Goal: Task Accomplishment & Management: Manage account settings

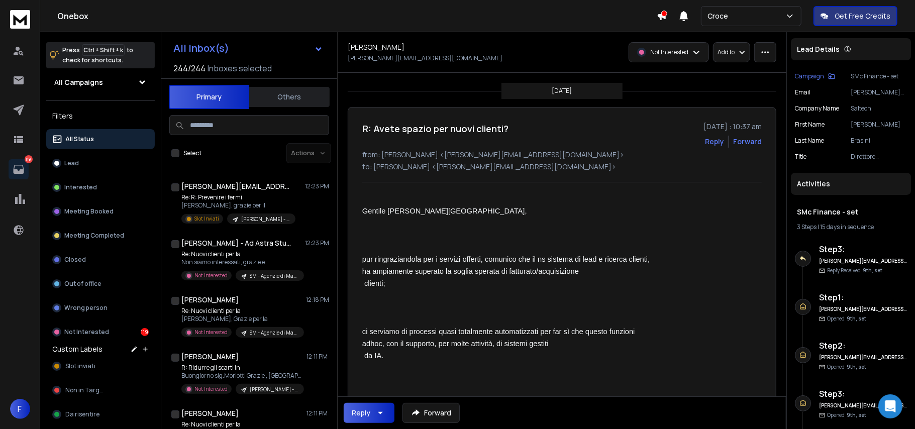
scroll to position [726, 0]
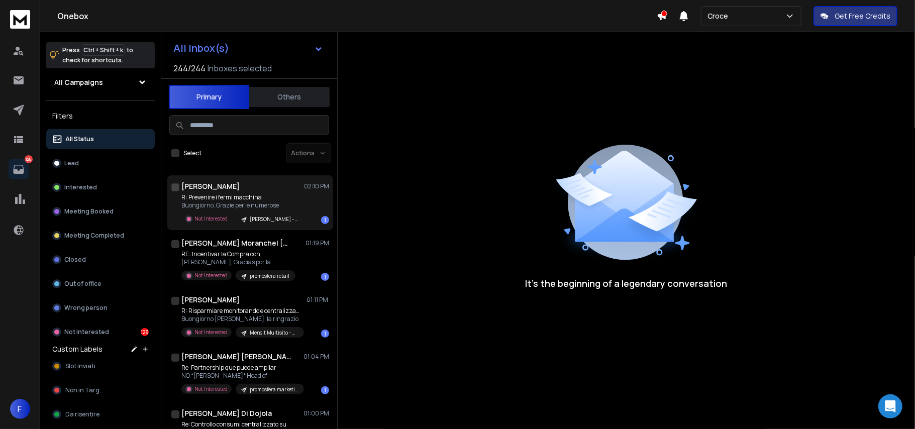
click at [263, 211] on div "R: Prevenire i fermi macchina Buongiorno. Grazie per le numerose Not Interested…" at bounding box center [242, 208] width 123 height 31
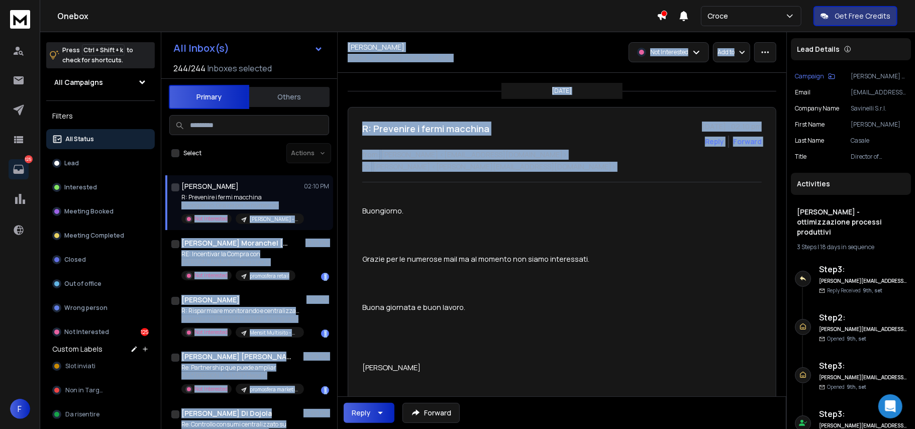
click at [336, 201] on div "All Inbox(s) 244 / 244 Inboxes selected Primary Others Select Actions Edoardo C…" at bounding box center [538, 246] width 754 height 429
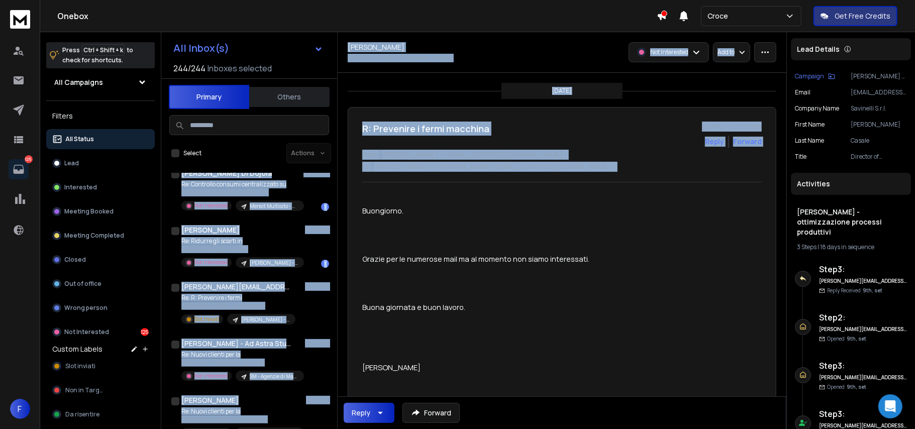
scroll to position [234, 0]
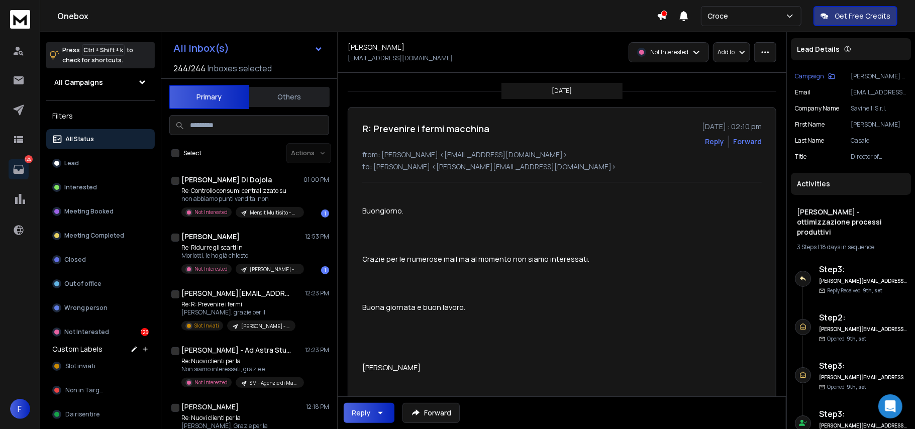
click at [444, 284] on p at bounding box center [508, 283] width 293 height 12
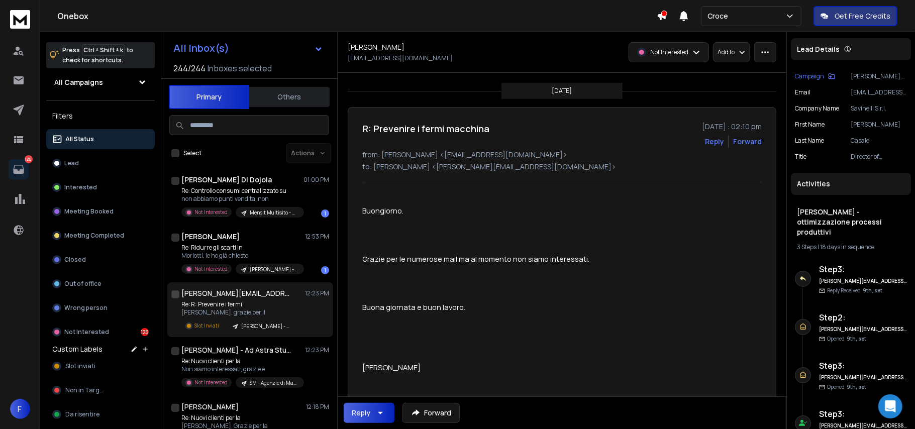
click at [320, 300] on div "Re: R: Prevenire i fermi Buongiorno Giorgio, grazie per il Slot Inviati Cortis …" at bounding box center [255, 315] width 148 height 31
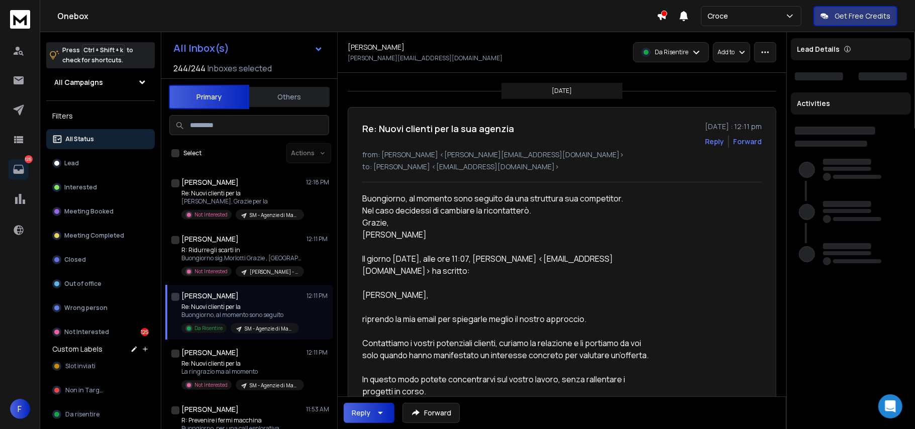
scroll to position [461, 0]
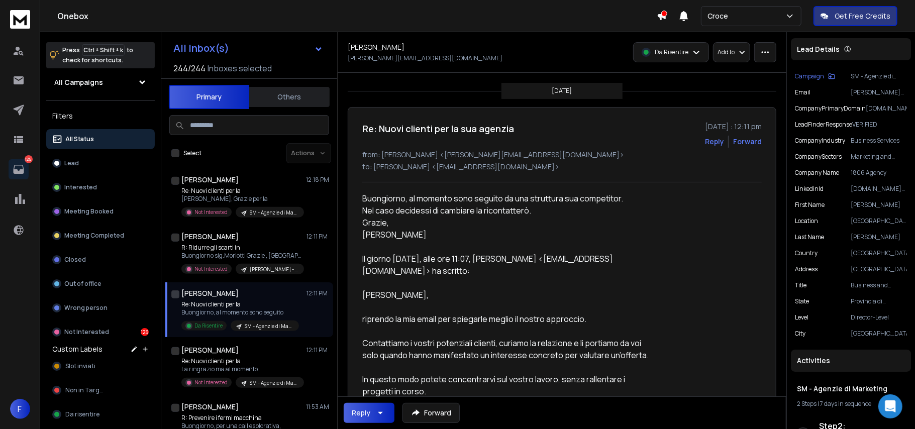
click at [69, 369] on span "Slot inviati" at bounding box center [80, 366] width 30 height 8
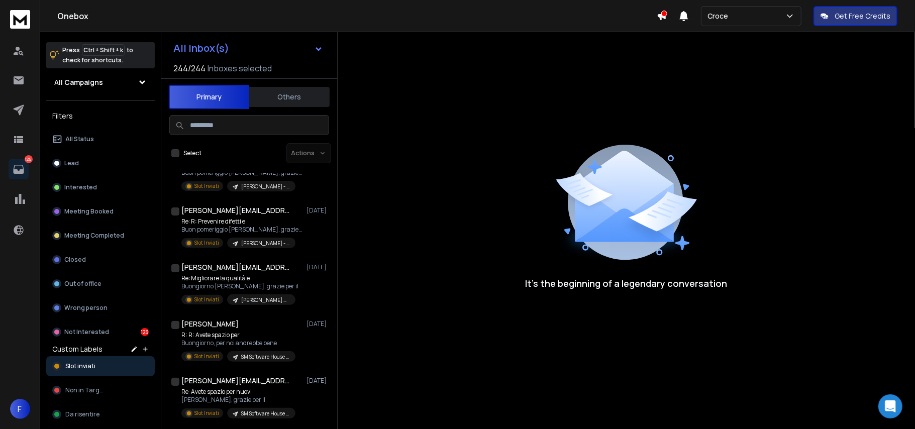
scroll to position [0, 0]
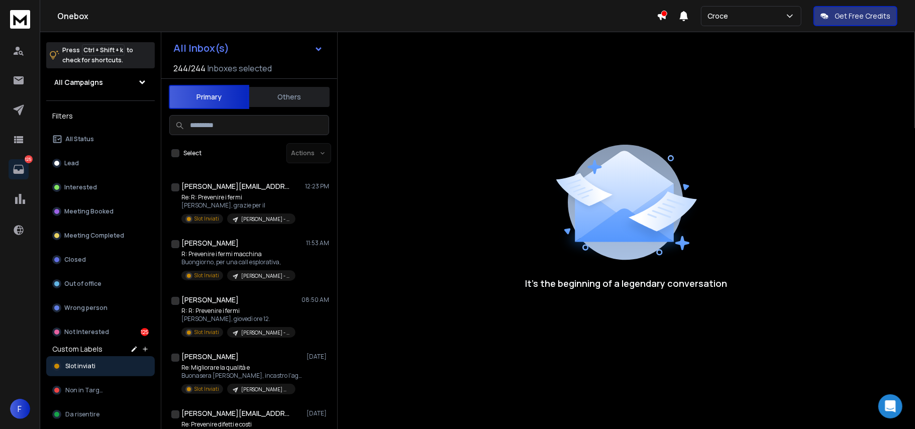
click at [108, 149] on div "All Status Lead Interested Meeting Booked Meeting Completed Closed Out of offic…" at bounding box center [100, 235] width 108 height 213
click at [101, 162] on button "Lead" at bounding box center [100, 163] width 108 height 20
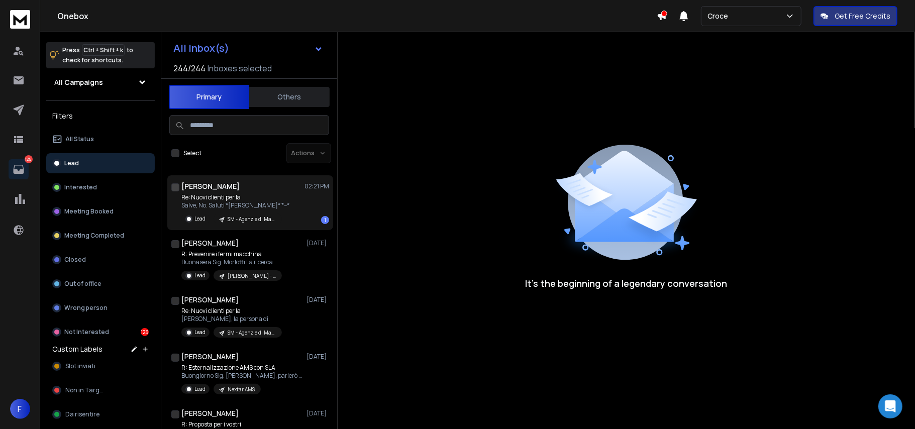
click at [301, 213] on div "Re: Nuovi clienti per la Salve, No. Saluti *Massimiliano* *--* Lead SM - Agenzi…" at bounding box center [255, 208] width 148 height 31
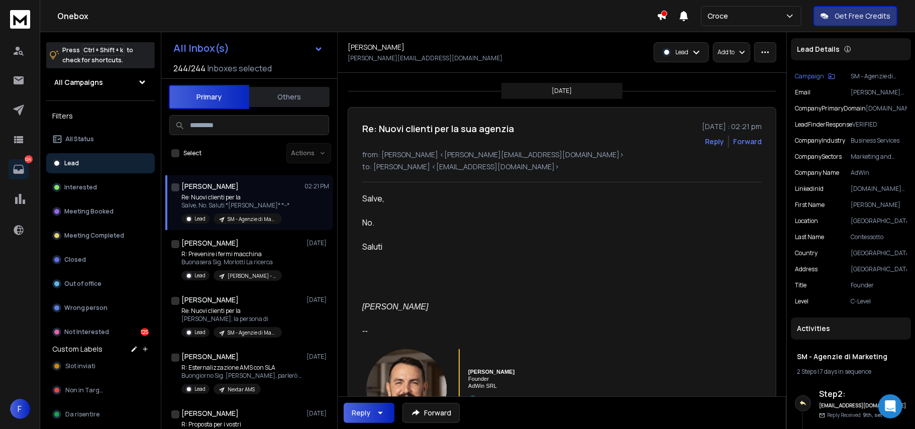
click at [687, 60] on div "Lead" at bounding box center [681, 52] width 54 height 19
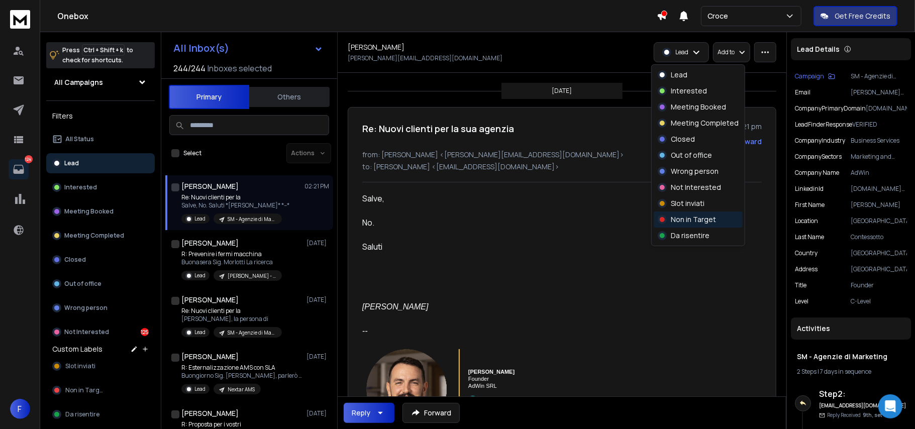
click at [692, 219] on p "Non in Target" at bounding box center [692, 219] width 45 height 10
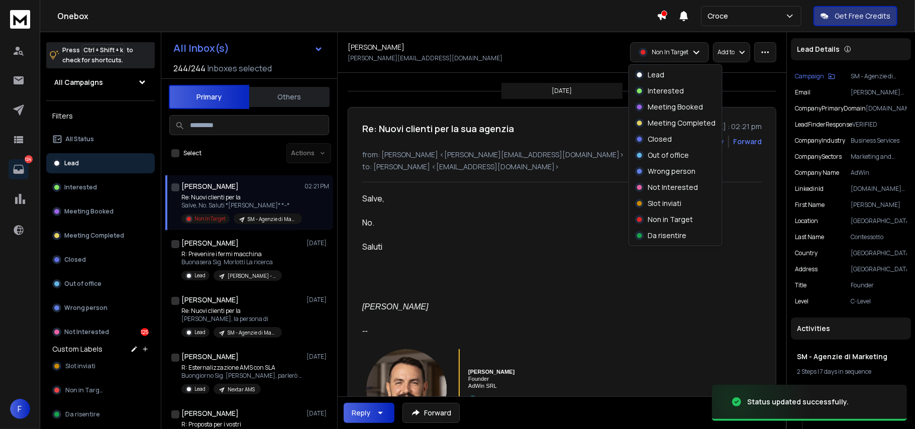
click at [661, 49] on p "Non In Target" at bounding box center [669, 52] width 37 height 8
click at [676, 188] on p "Not Interested" at bounding box center [673, 187] width 50 height 10
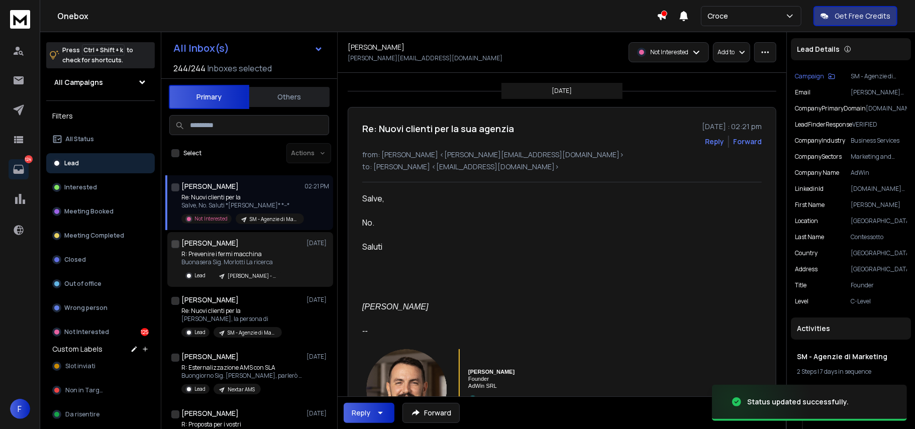
click at [302, 236] on div "Alessandro Celeste 03 Sep R: Prevenire i fermi macchina Buonasera Sig. Morlotti…" at bounding box center [250, 259] width 166 height 55
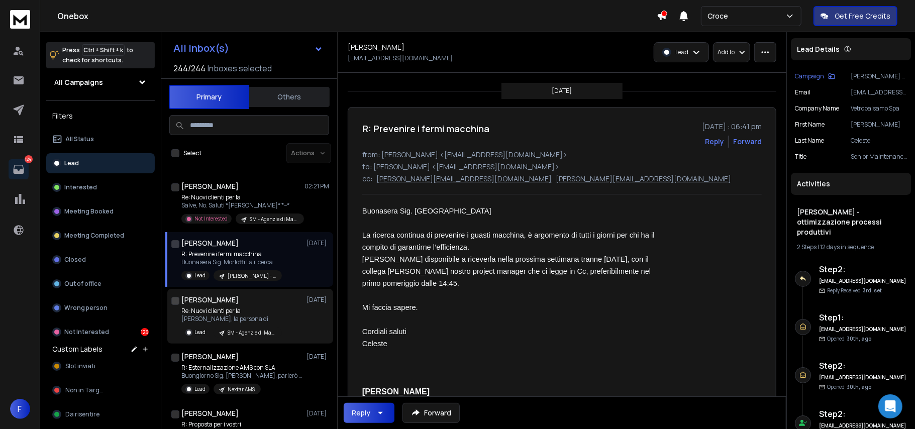
click at [289, 297] on div "Matteo Marcato 03 Sep" at bounding box center [255, 300] width 148 height 10
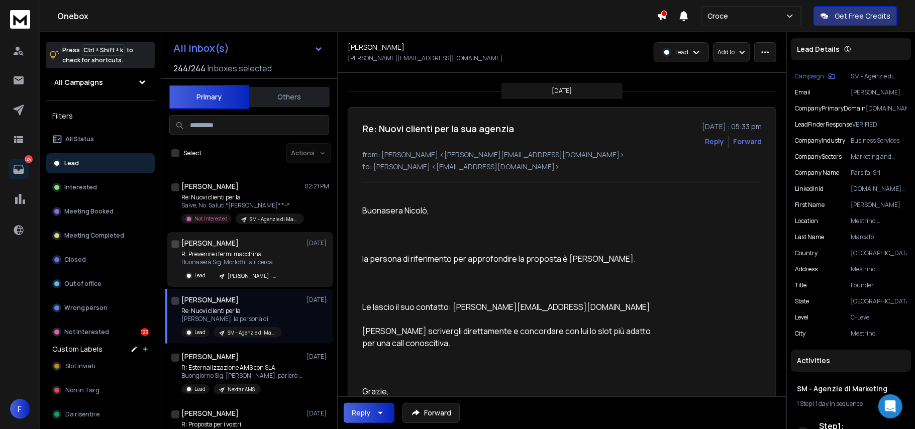
click at [293, 242] on div "Alessandro Celeste 03 Sep" at bounding box center [255, 243] width 148 height 10
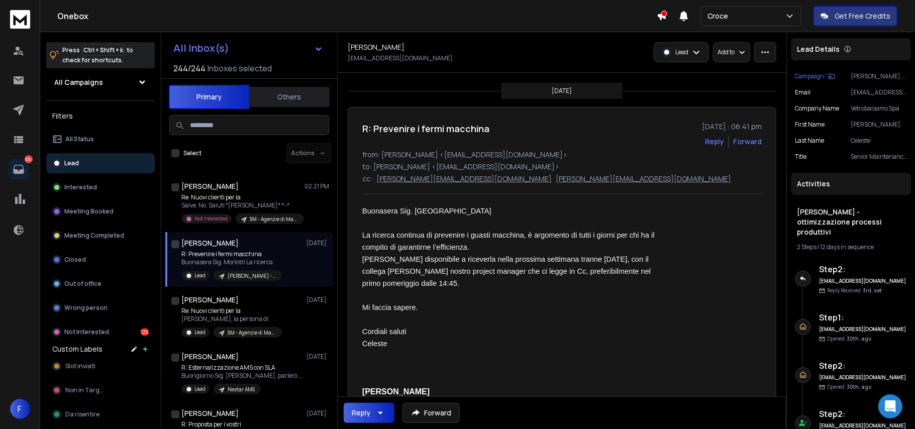
click at [665, 51] on div at bounding box center [666, 52] width 9 height 9
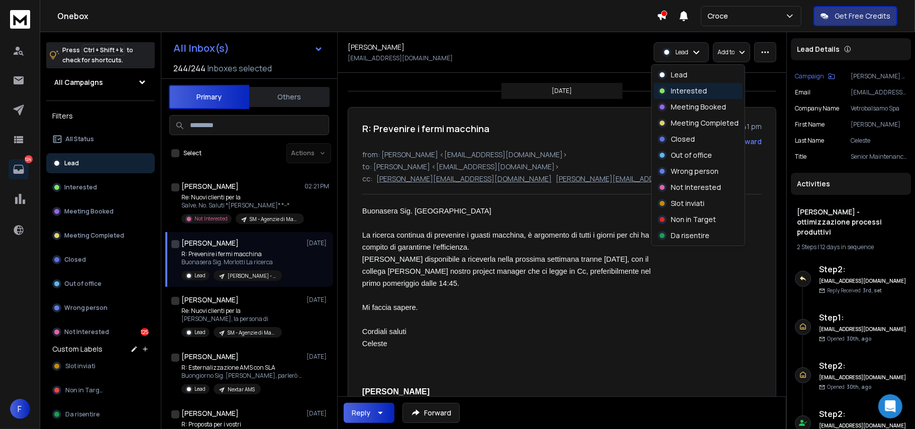
click at [670, 93] on p "Interested" at bounding box center [688, 91] width 36 height 10
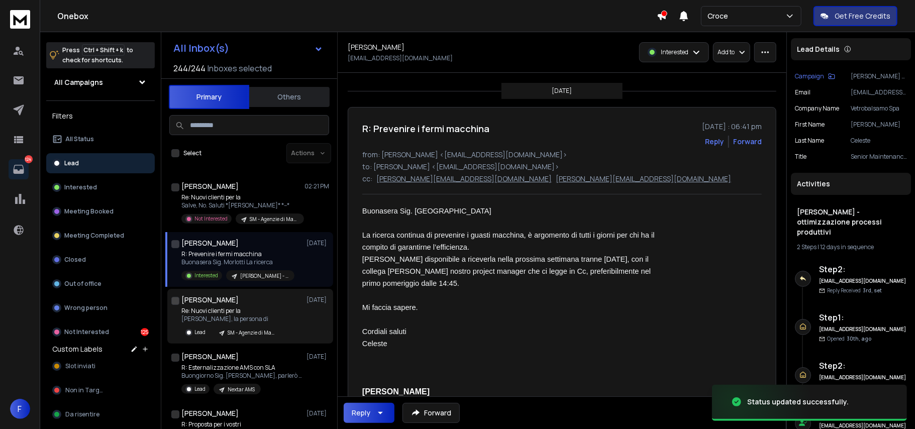
click at [234, 294] on div "Matteo Marcato 03 Sep Re: Nuovi clienti per la Buonasera Nicolò, la persona di …" at bounding box center [250, 316] width 166 height 55
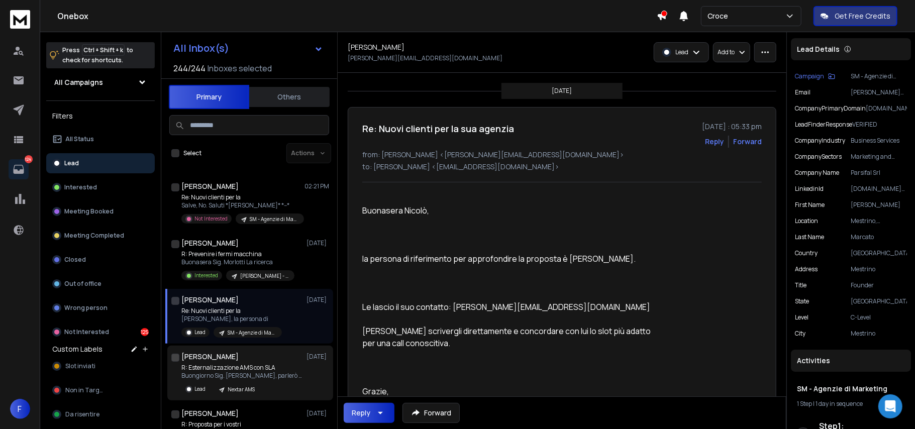
click at [293, 389] on div "R: Esternalizzazione AMS con SLA Buongiorno Sig. Francesco, parlerò con Lead Ne…" at bounding box center [255, 379] width 148 height 31
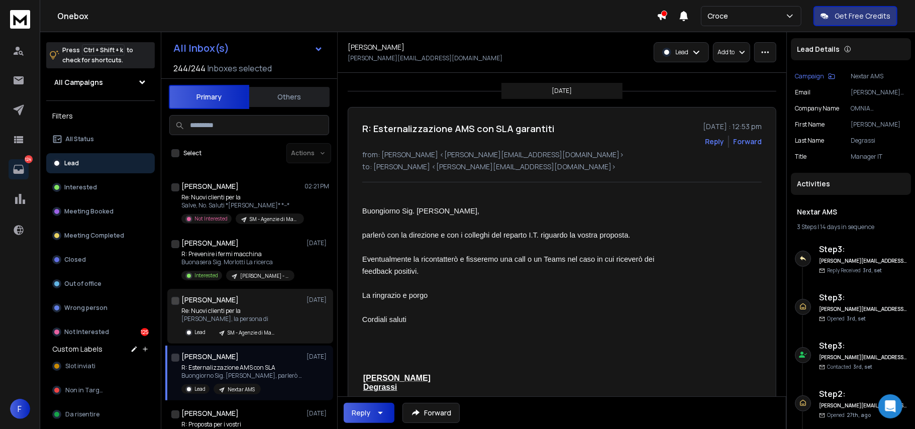
click at [312, 330] on div "Re: Nuovi clienti per la Buonasera Nicolò, la persona di Lead SM - Agenzie di M…" at bounding box center [255, 322] width 148 height 31
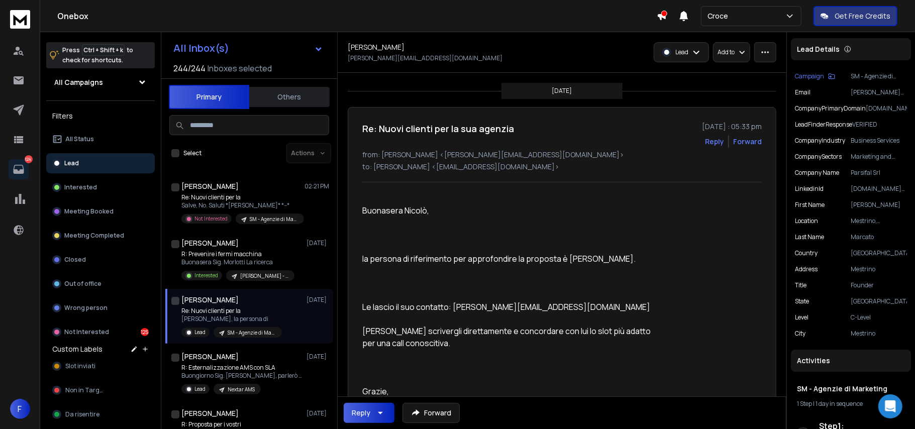
click at [693, 56] on div "Lead" at bounding box center [681, 52] width 54 height 19
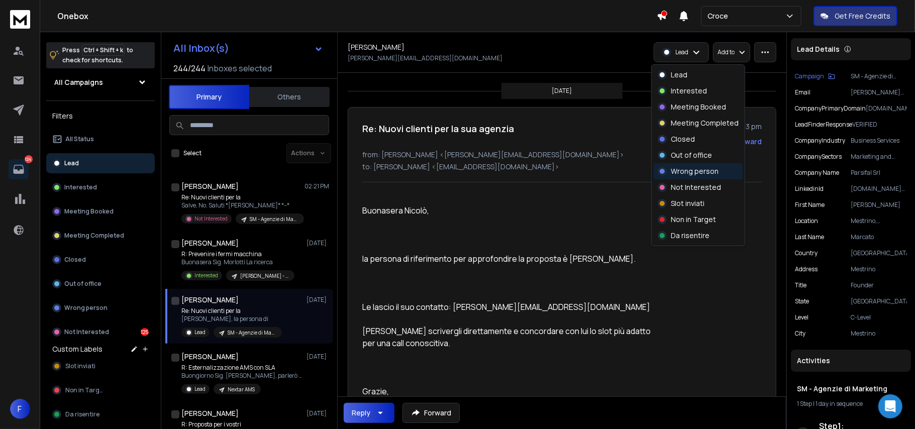
click at [694, 169] on p "Wrong person" at bounding box center [694, 171] width 48 height 10
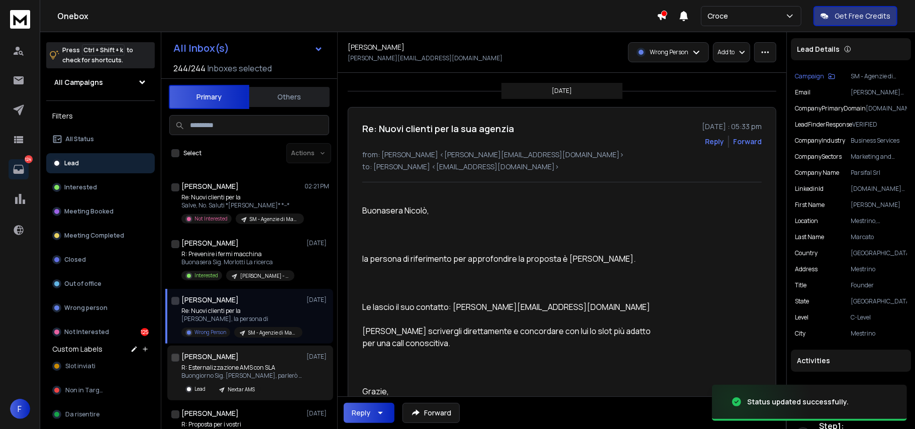
click at [282, 358] on div "Andrea Degrassi 03 Sep" at bounding box center [255, 357] width 148 height 10
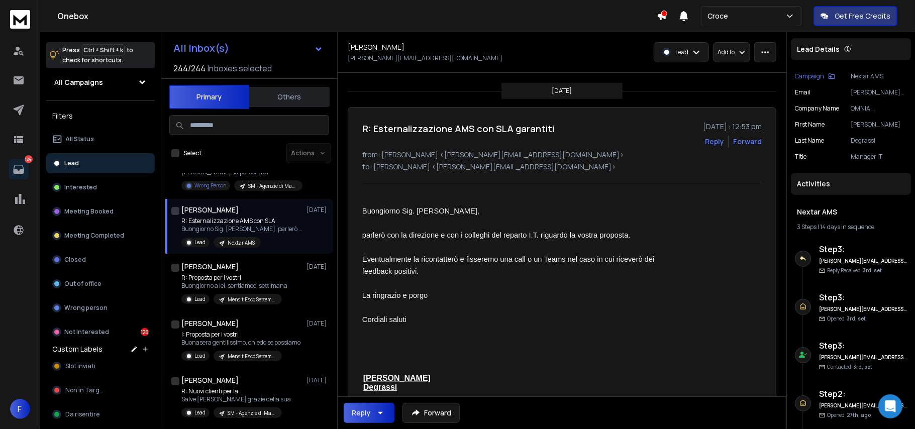
scroll to position [145, 0]
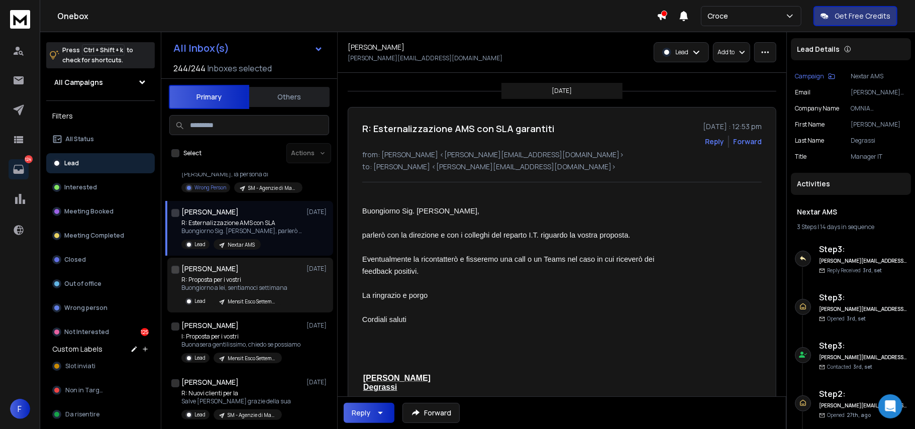
click at [304, 288] on div "R: Proposta per i vostri Buongiorno a lei, sentiamoci settimana Lead Mensit Esc…" at bounding box center [255, 291] width 148 height 31
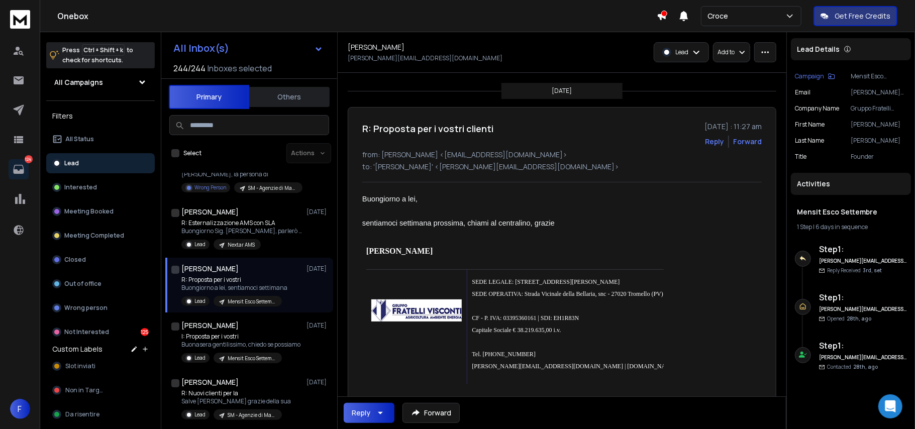
click at [671, 60] on div "Lead" at bounding box center [681, 52] width 54 height 19
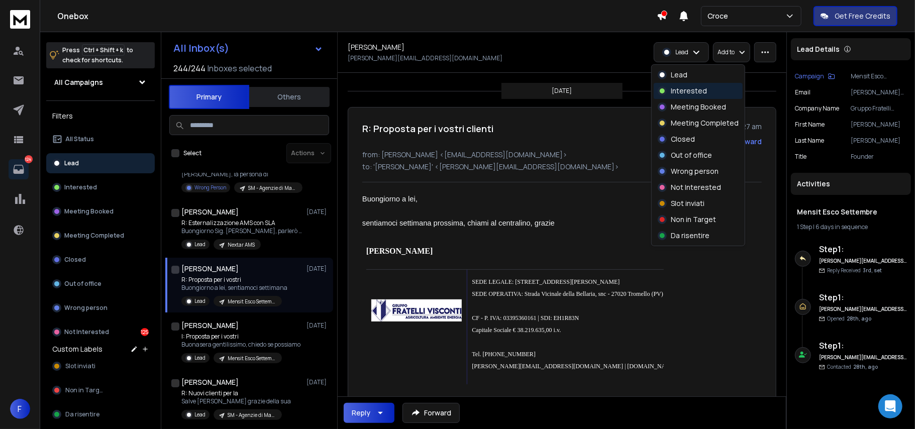
click at [678, 94] on p "Interested" at bounding box center [688, 91] width 36 height 10
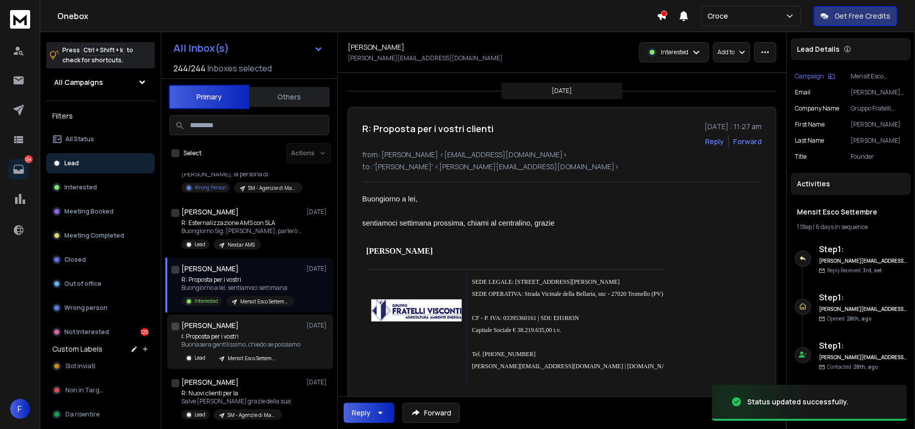
click at [298, 347] on p "Buonasera gentilissimo, chiedo se possiamo" at bounding box center [240, 344] width 119 height 8
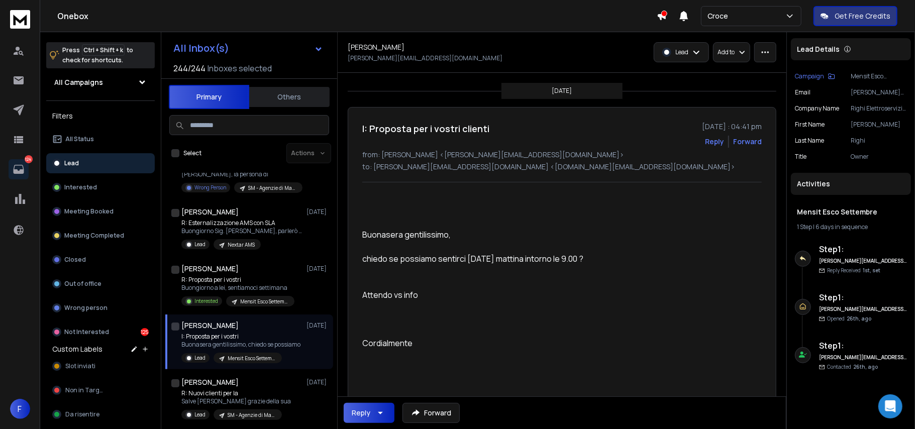
click at [690, 45] on div "Lead" at bounding box center [681, 52] width 54 height 19
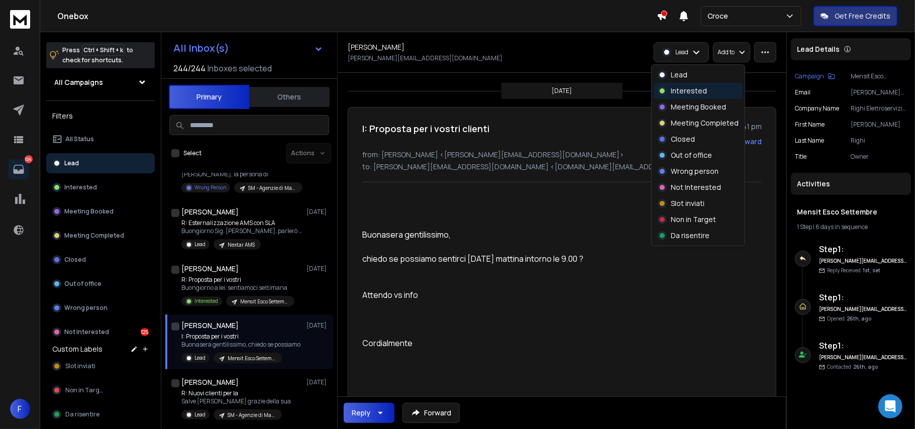
click at [681, 91] on p "Interested" at bounding box center [688, 91] width 36 height 10
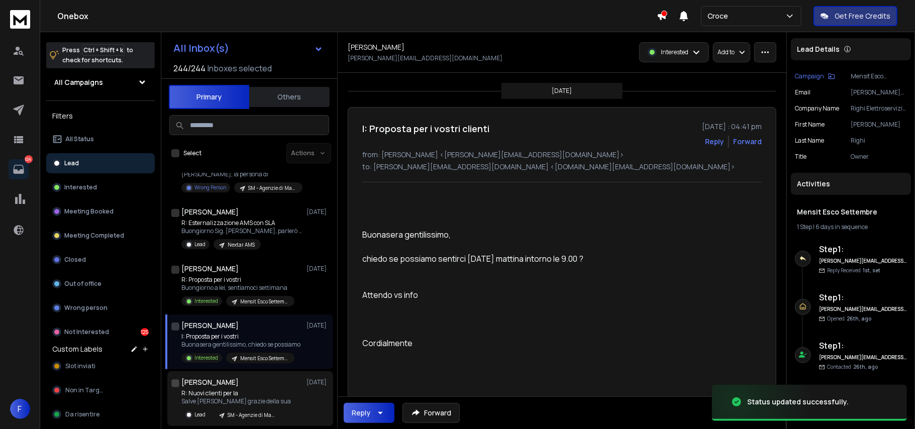
click at [249, 394] on p "R: Nuovi clienti per la" at bounding box center [235, 393] width 109 height 8
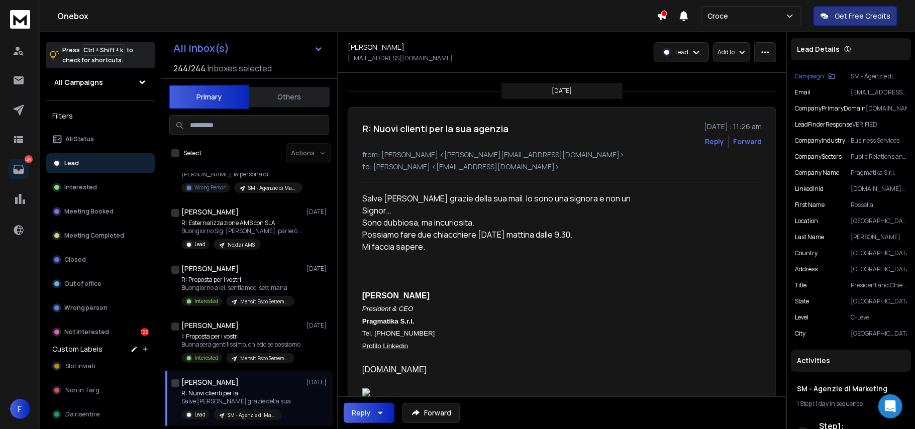
click at [677, 54] on p "Lead" at bounding box center [681, 52] width 13 height 8
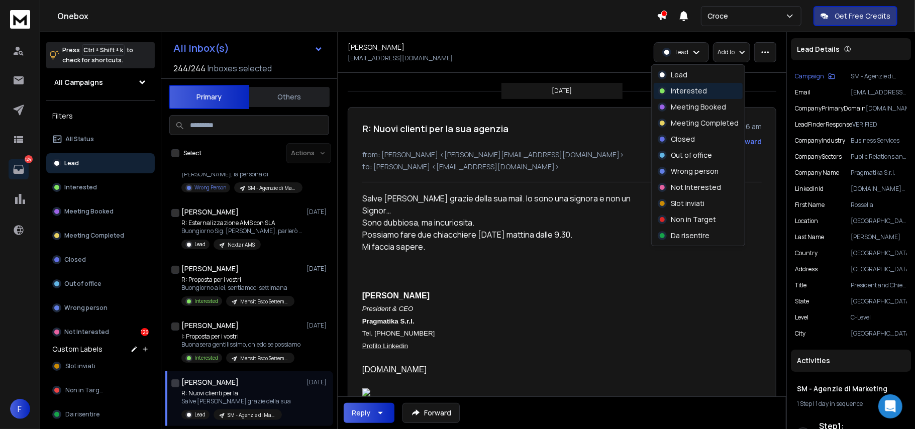
click at [705, 97] on div "Interested" at bounding box center [697, 91] width 89 height 16
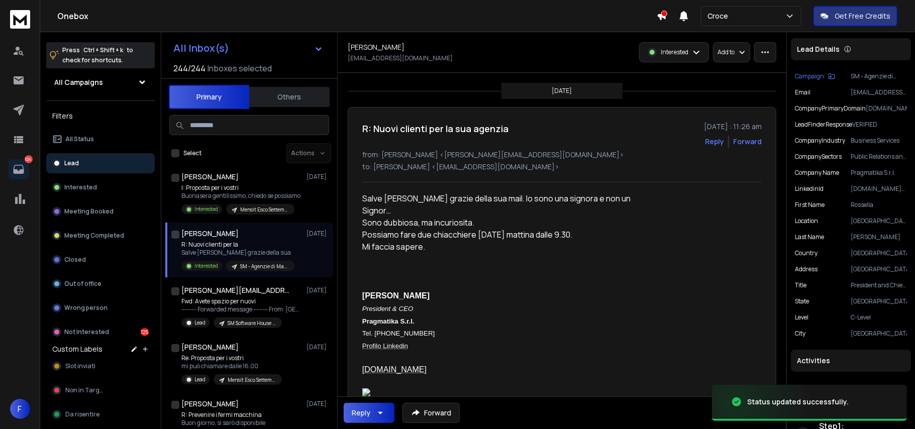
scroll to position [297, 0]
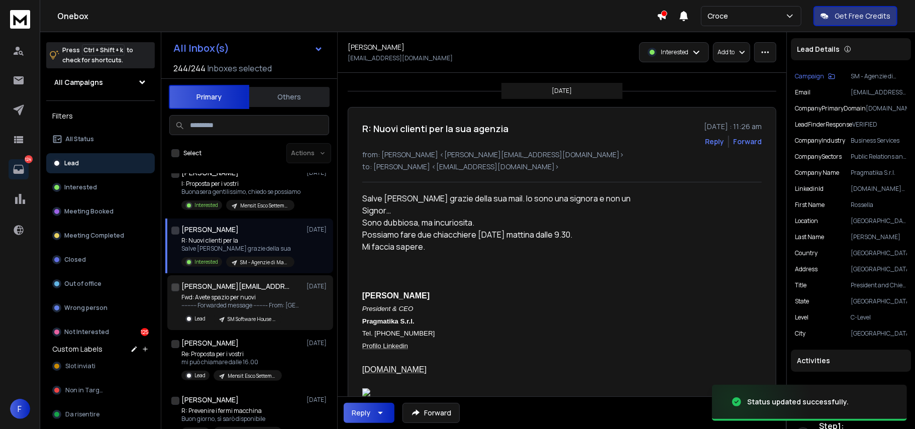
click at [312, 304] on div "Fwd: Avete spazio per nuovi ---------- Forwarded message --------- From: Antone…" at bounding box center [255, 308] width 148 height 31
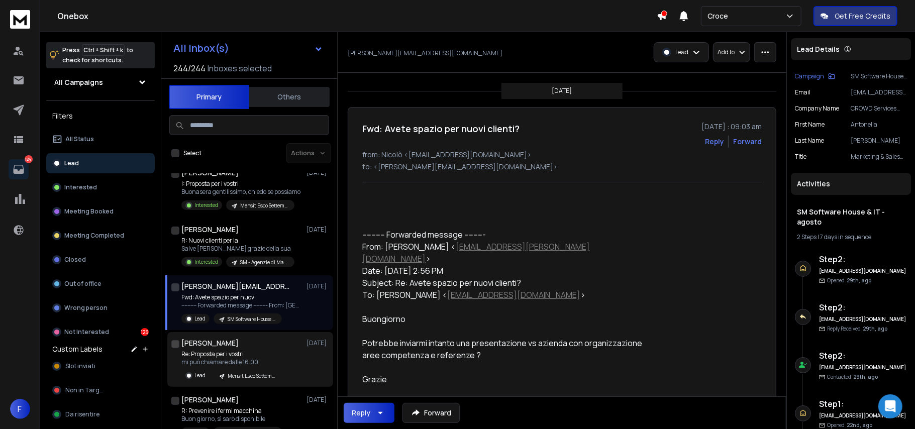
click at [290, 363] on div "Re: Proposta per i vostri mi può chiamare dalle 16.00 Lead Mensit Esco Settembre" at bounding box center [255, 365] width 148 height 31
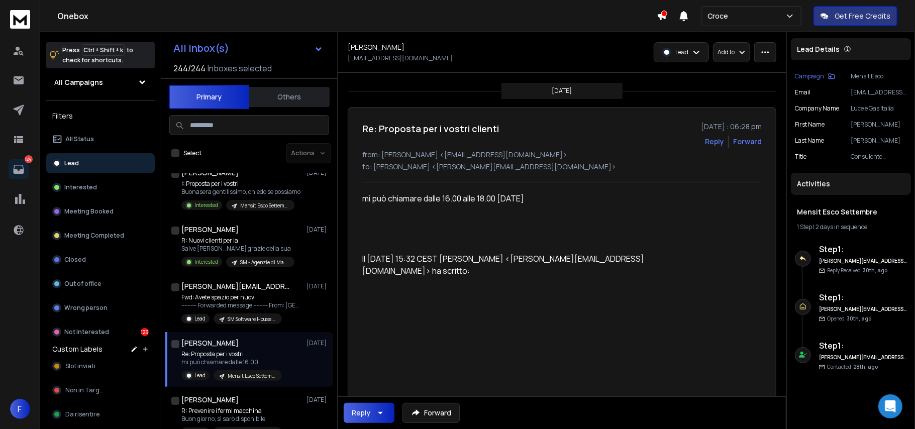
click at [667, 55] on div "Lead" at bounding box center [681, 52] width 54 height 19
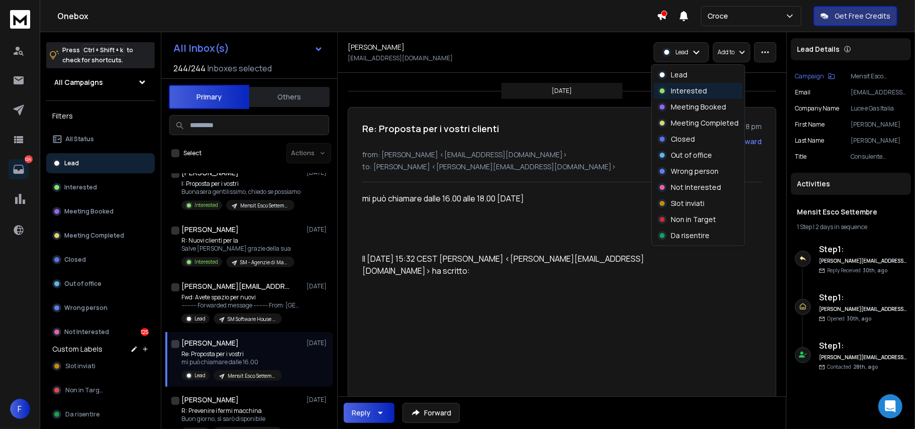
click at [702, 91] on p "Interested" at bounding box center [688, 91] width 36 height 10
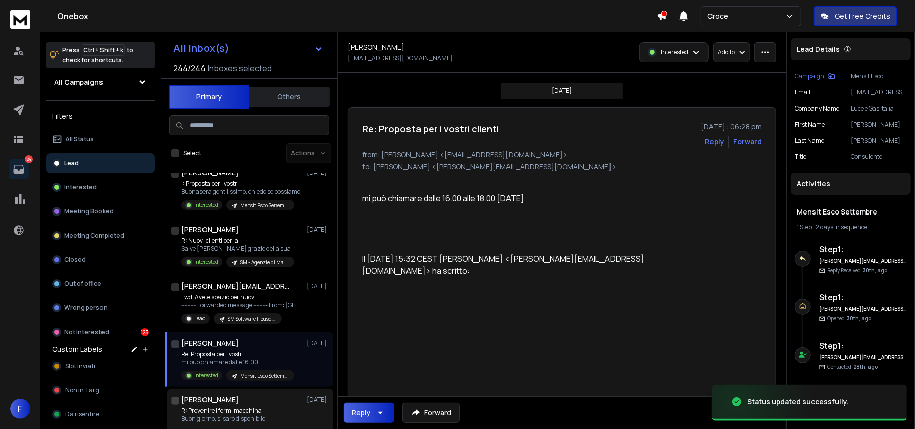
click at [272, 399] on div "Morra Alberto 30 Aug" at bounding box center [255, 400] width 148 height 10
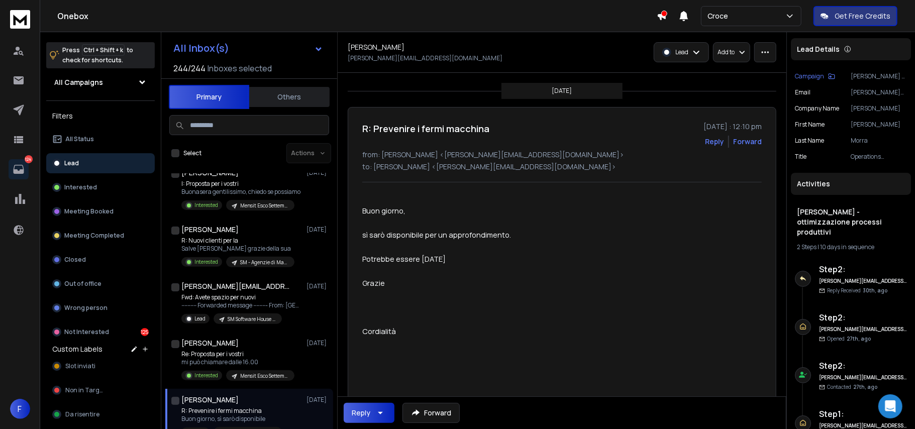
click at [692, 59] on div "Lead" at bounding box center [681, 52] width 54 height 19
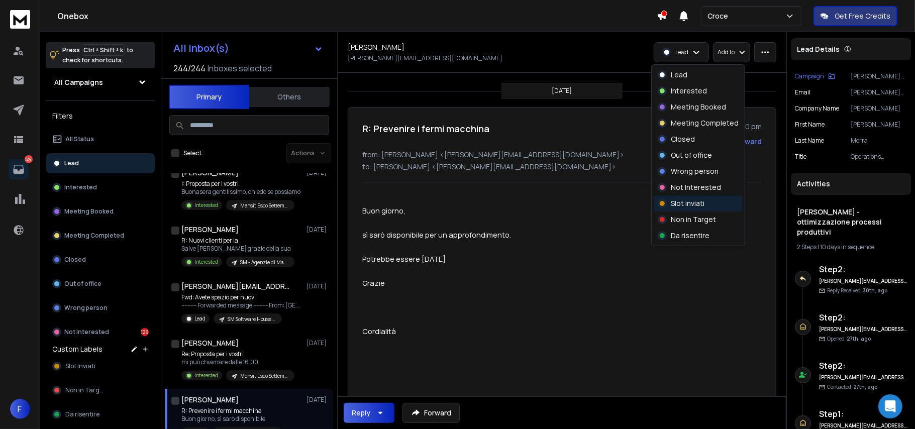
click at [708, 205] on div "Slot inviati" at bounding box center [697, 203] width 89 height 16
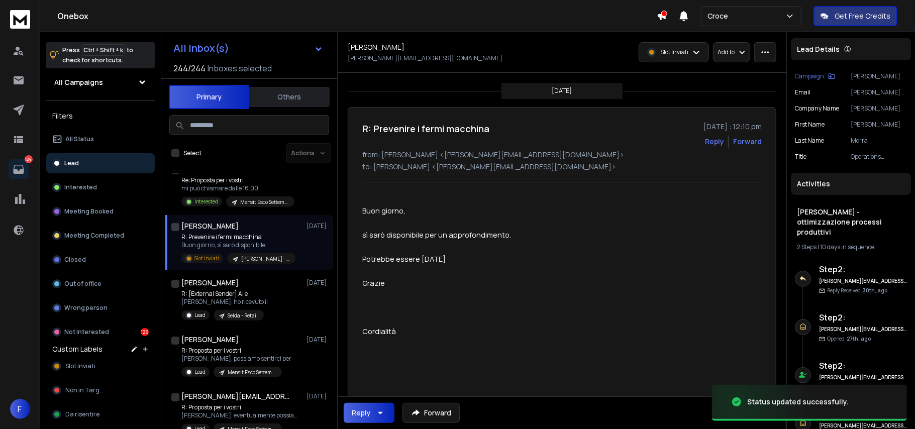
scroll to position [475, 0]
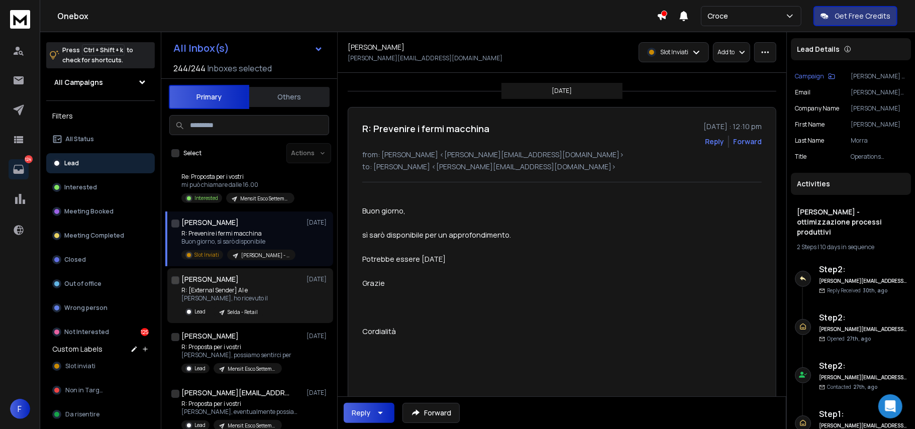
click at [304, 298] on div "R: [External Sender] AI e Buongiorno Lorenzo, ho ricevuto il Lead Selda - Retail" at bounding box center [255, 301] width 148 height 31
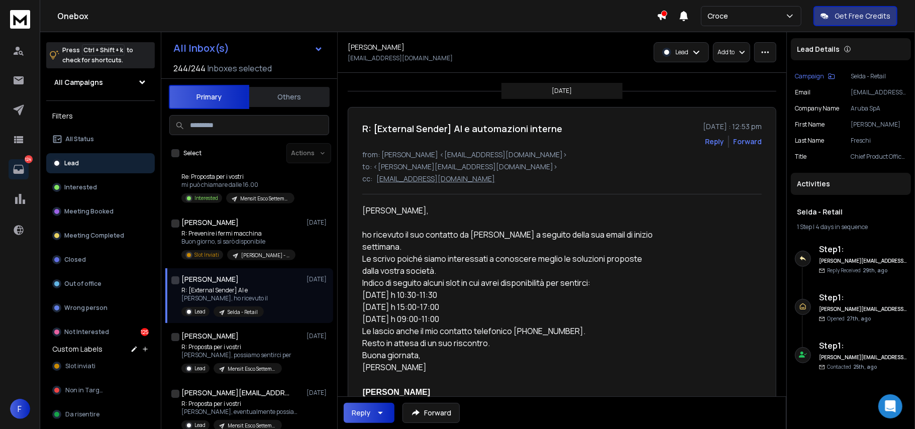
click at [305, 300] on div "R: [External Sender] AI e Buongiorno Lorenzo, ho ricevuto il Lead Selda - Retail" at bounding box center [255, 301] width 148 height 31
click at [690, 57] on div "Lead" at bounding box center [681, 52] width 54 height 19
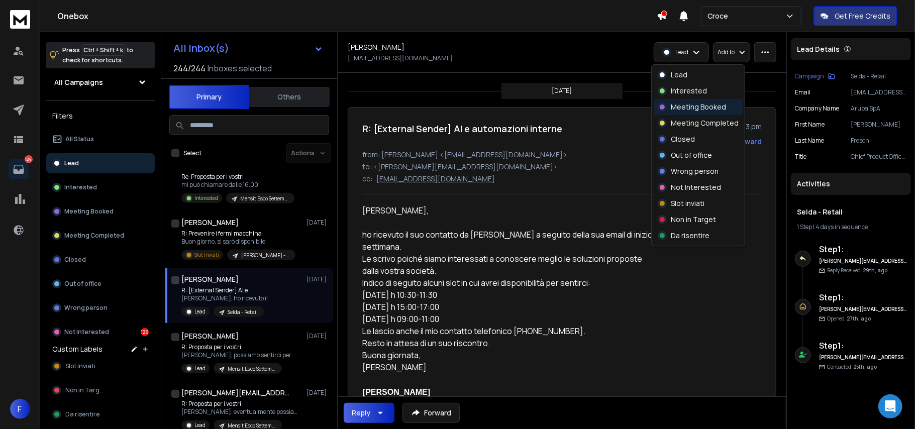
click at [695, 109] on p "Meeting Booked" at bounding box center [697, 107] width 55 height 10
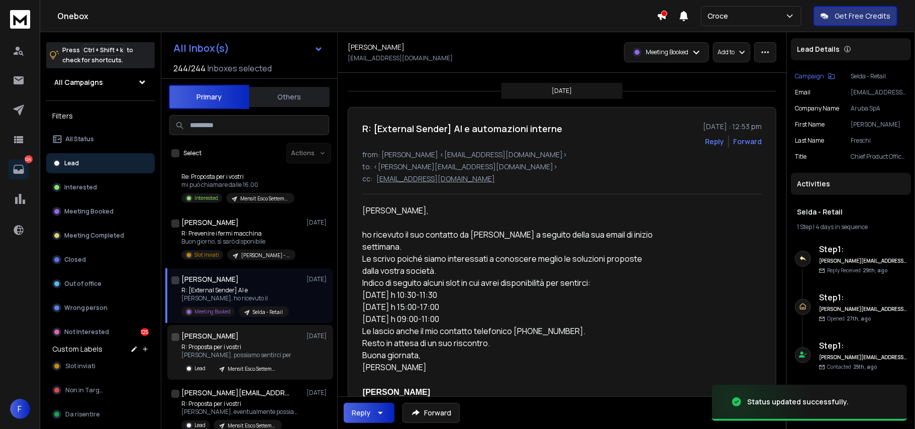
click at [258, 338] on div "Luca Candaten 28 Aug" at bounding box center [255, 336] width 148 height 10
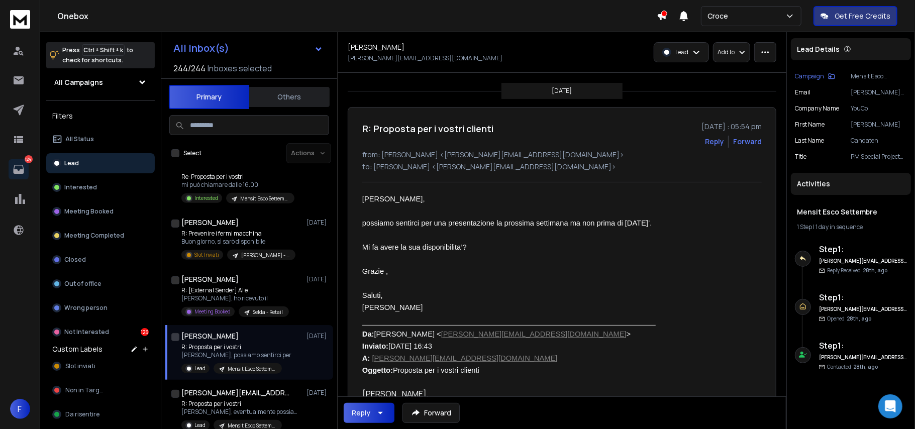
click at [677, 53] on p "Lead" at bounding box center [681, 52] width 13 height 8
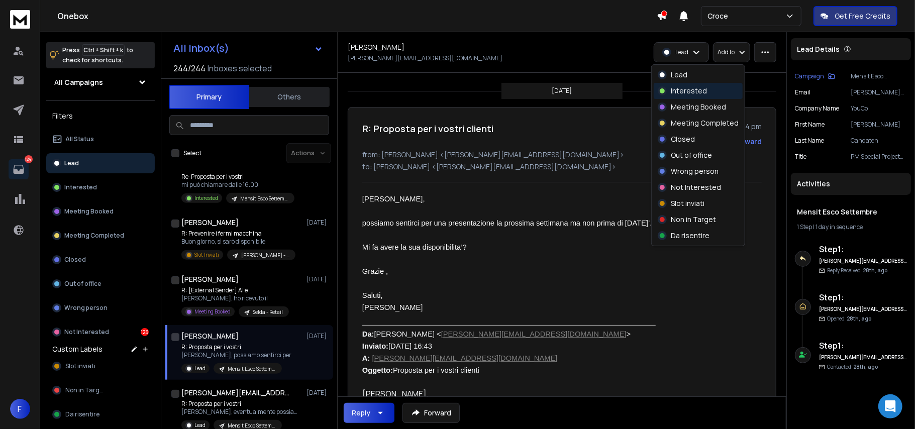
click at [679, 94] on p "Interested" at bounding box center [688, 91] width 36 height 10
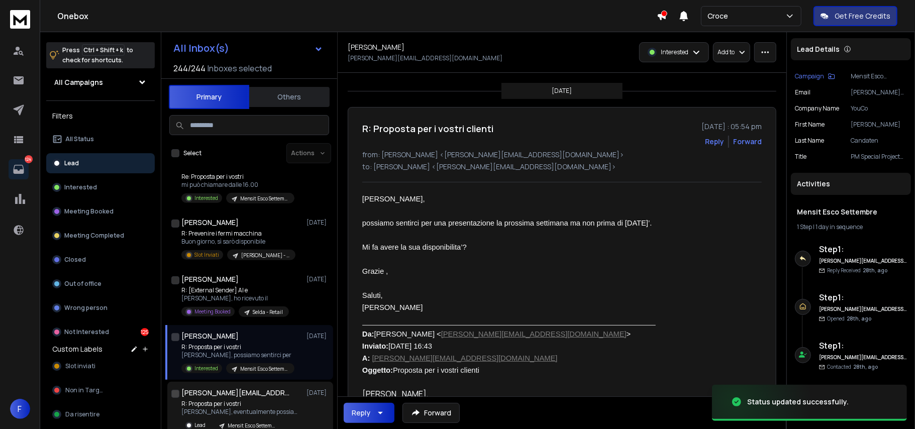
click at [255, 404] on p "R: Proposta per i vostri" at bounding box center [241, 404] width 121 height 8
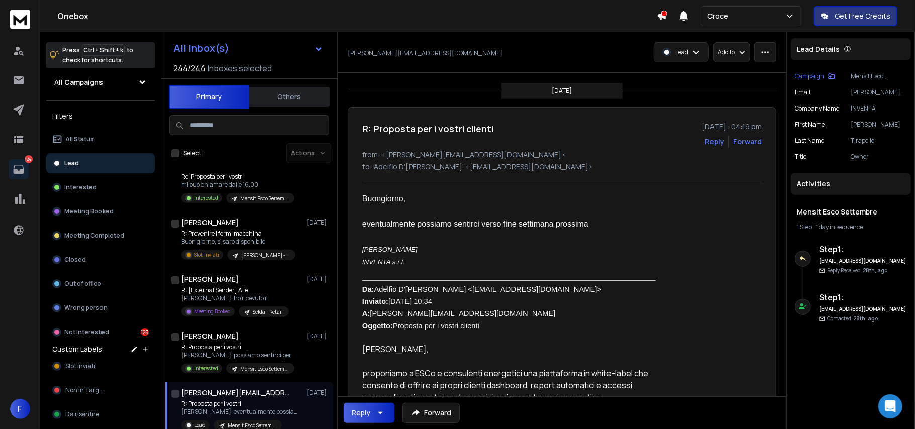
click at [701, 56] on div "Lead" at bounding box center [681, 52] width 54 height 19
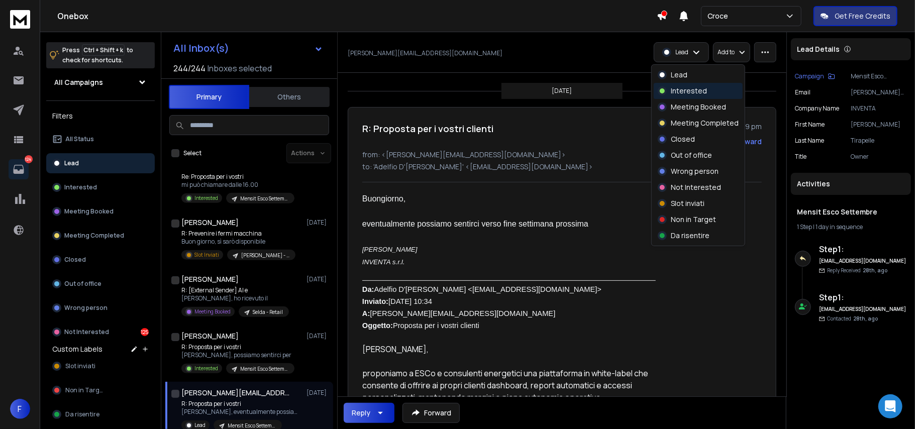
click at [692, 92] on p "Interested" at bounding box center [688, 91] width 36 height 10
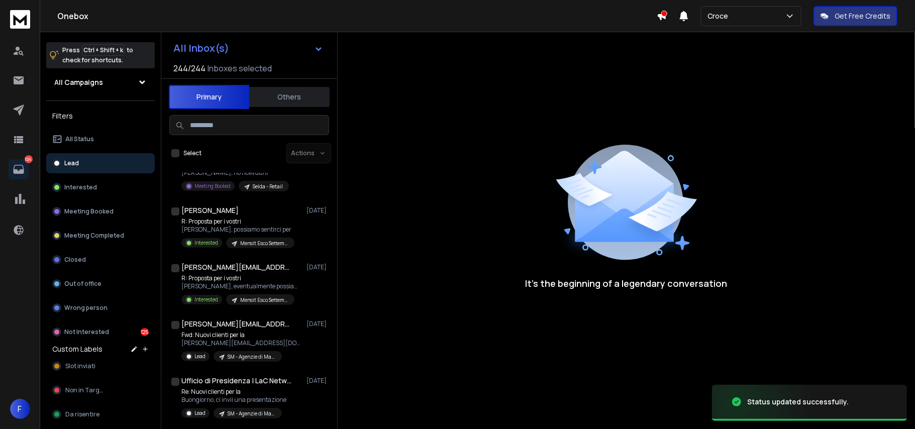
scroll to position [600, 0]
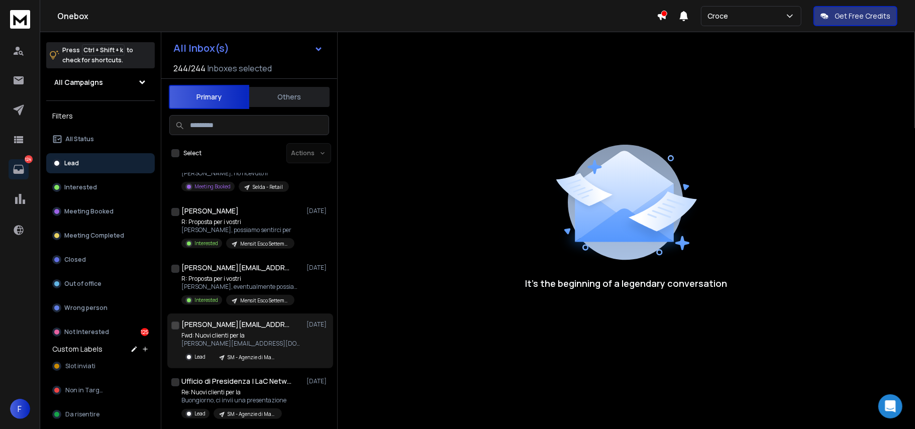
click at [298, 348] on div "Fwd: Nuovi clienti per la davide.scodeggio@creationdose.com ---------- Forwarde…" at bounding box center [241, 346] width 121 height 31
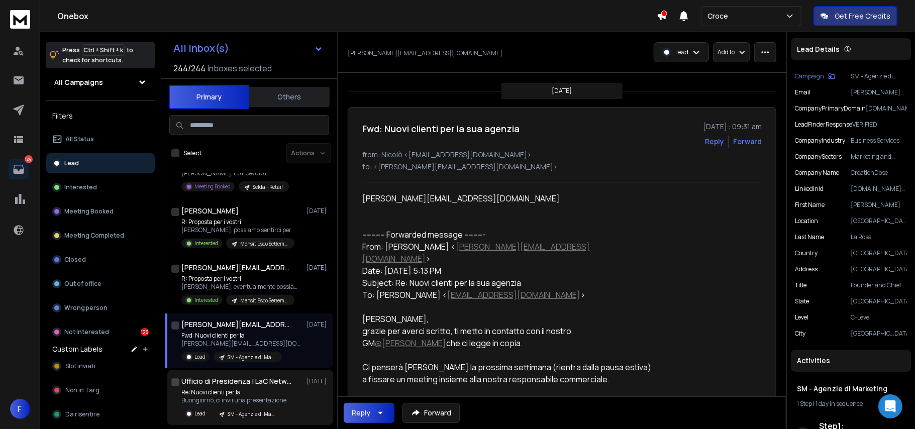
click at [290, 380] on h1 "Ufficio di Presidenza | LaC Network" at bounding box center [236, 381] width 110 height 10
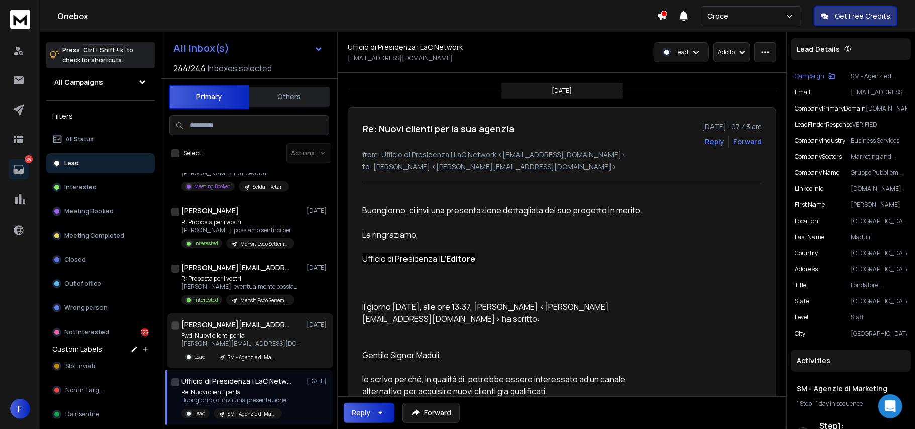
click at [294, 356] on div "Lead SM - Agenzie di Marketing" at bounding box center [241, 357] width 121 height 11
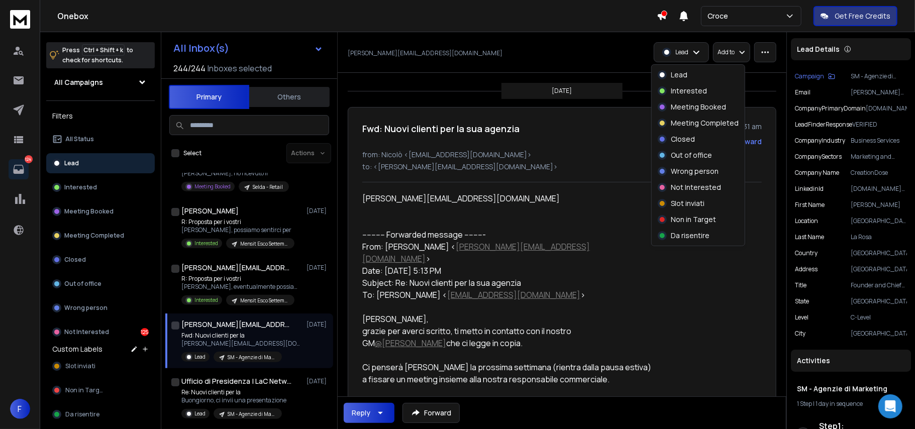
click at [691, 59] on div "Lead" at bounding box center [681, 52] width 54 height 19
click at [688, 91] on p "Interested" at bounding box center [688, 91] width 36 height 10
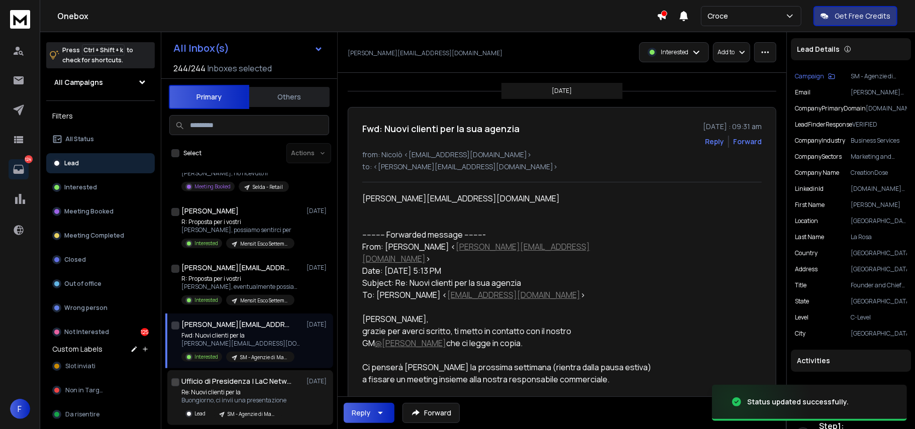
click at [266, 422] on div "Ufficio di Presidenza | LaC Network 22 Aug Re: Nuovi clienti per la Buongiorno,…" at bounding box center [250, 397] width 166 height 55
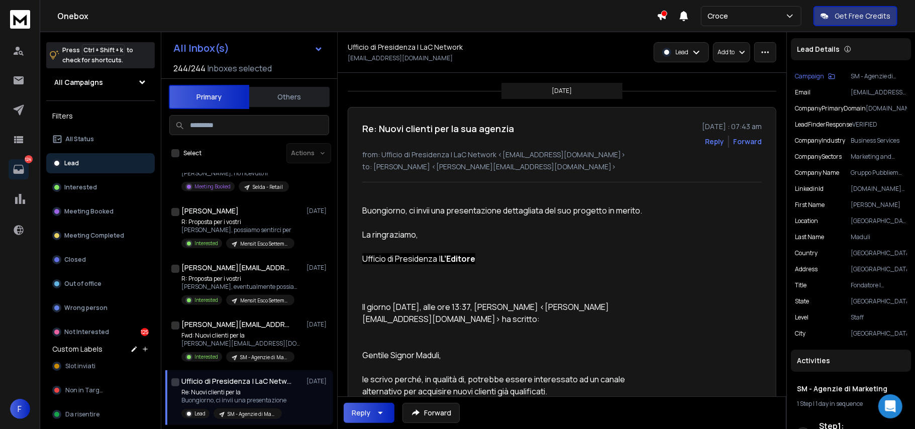
click at [694, 49] on icon at bounding box center [696, 52] width 8 height 8
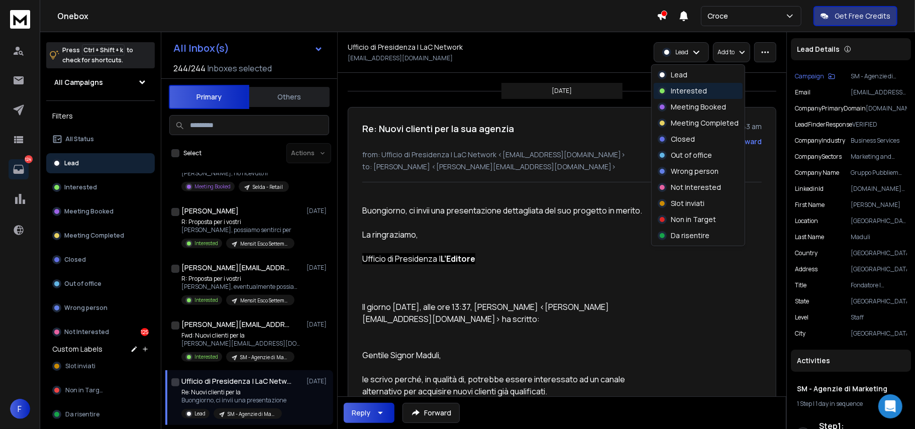
click at [688, 91] on p "Interested" at bounding box center [688, 91] width 36 height 10
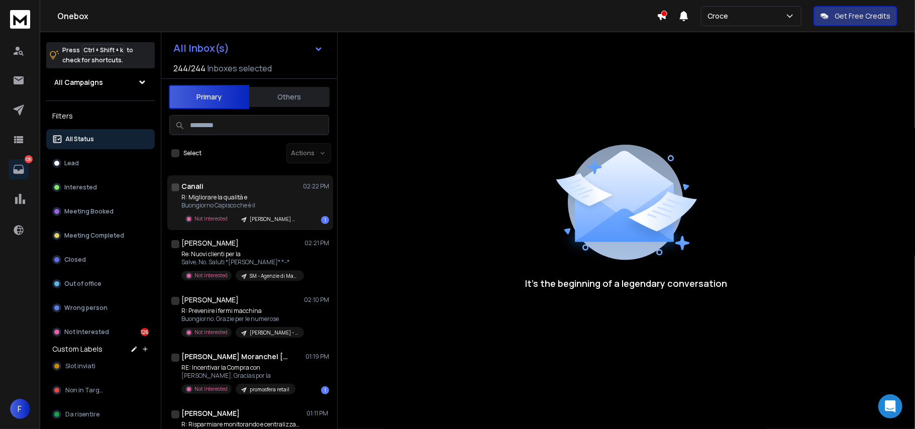
click at [250, 203] on p "Buongiorno Capisco che è il" at bounding box center [241, 205] width 121 height 8
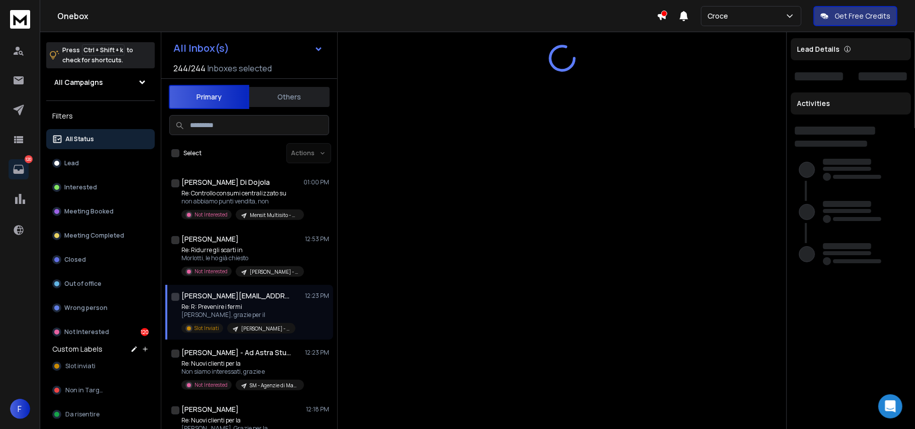
scroll to position [348, 0]
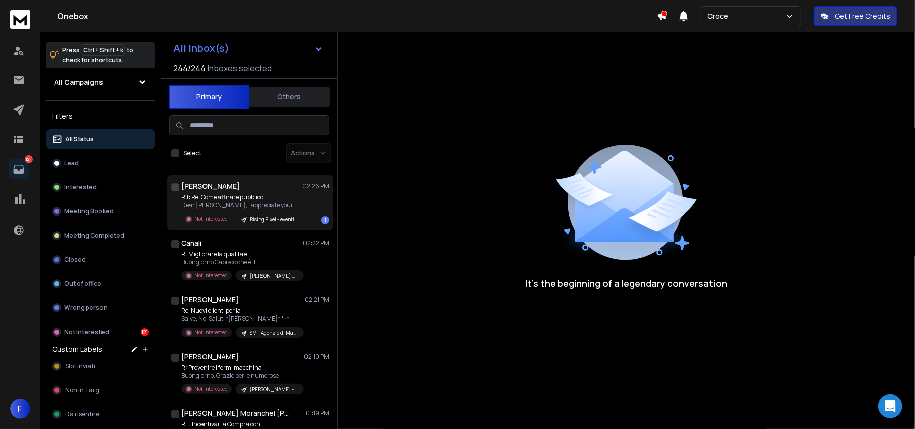
click at [262, 215] on p "Rising Pixel - eventi" at bounding box center [272, 219] width 45 height 8
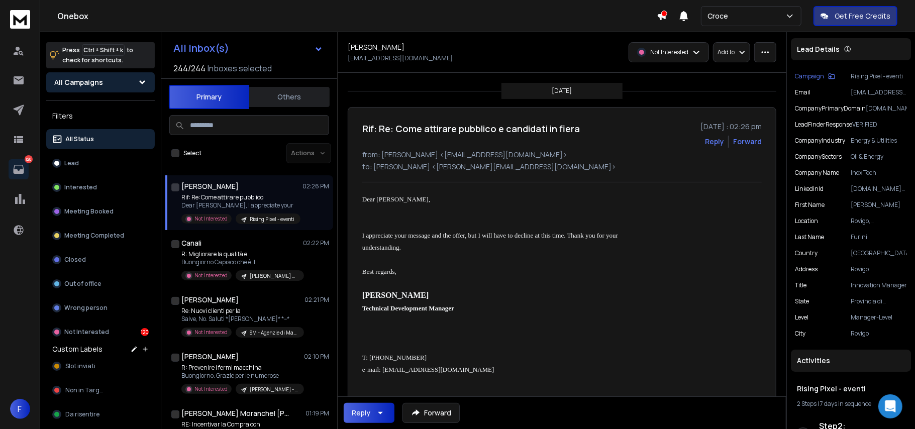
click at [138, 85] on icon at bounding box center [142, 82] width 9 height 9
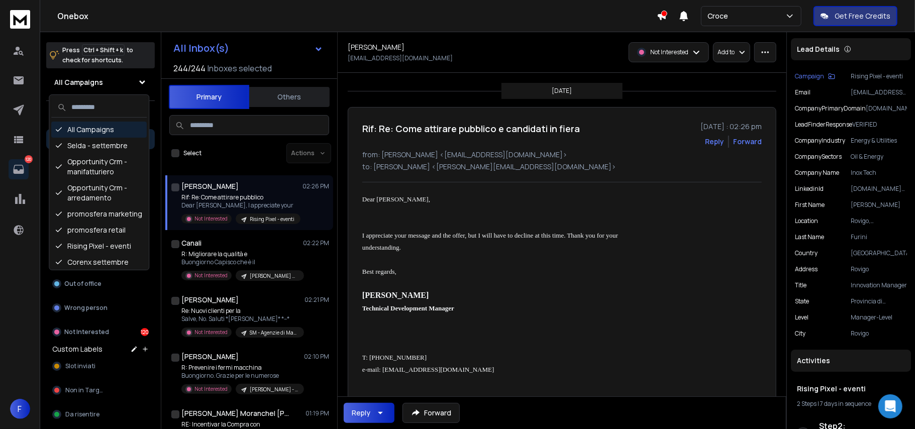
click at [128, 123] on div "All Campaigns" at bounding box center [98, 130] width 95 height 16
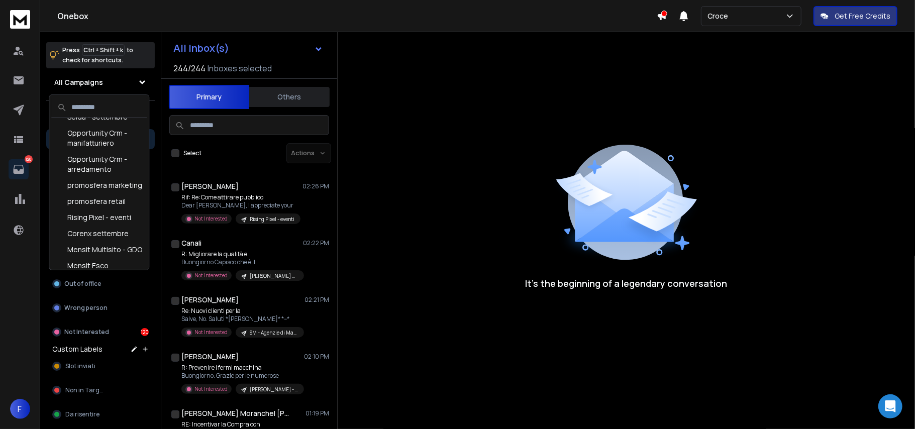
scroll to position [48, 0]
click at [119, 201] on div "Rising Pixel - eventi" at bounding box center [98, 198] width 95 height 16
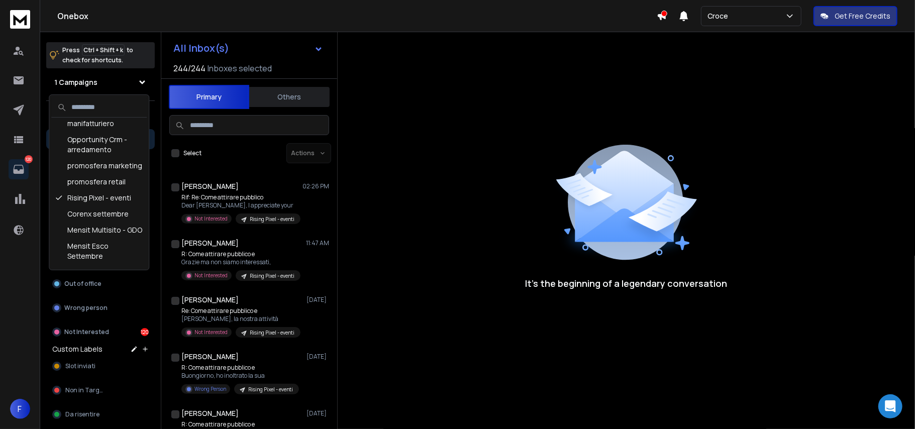
click at [448, 258] on div "It’s the beginning of a legendary conversation" at bounding box center [625, 214] width 577 height 365
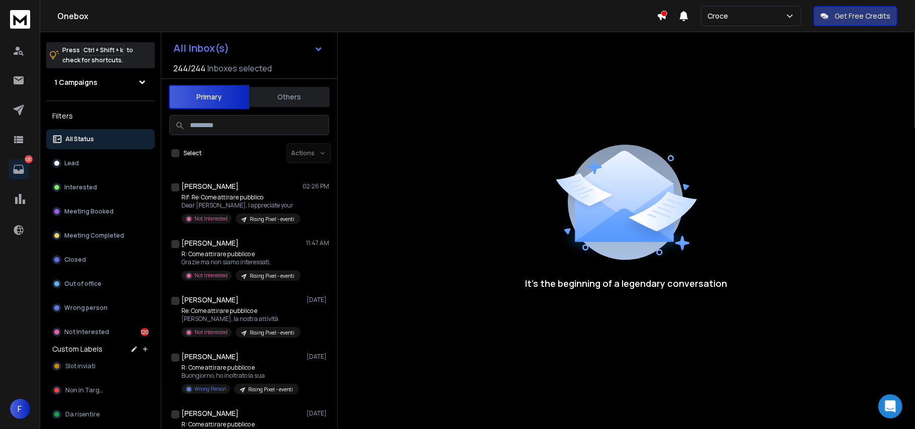
click at [141, 176] on div "All Status Lead Interested Meeting Booked Meeting Completed Closed Out of offic…" at bounding box center [100, 235] width 108 height 213
click at [136, 180] on button "Interested" at bounding box center [100, 187] width 108 height 20
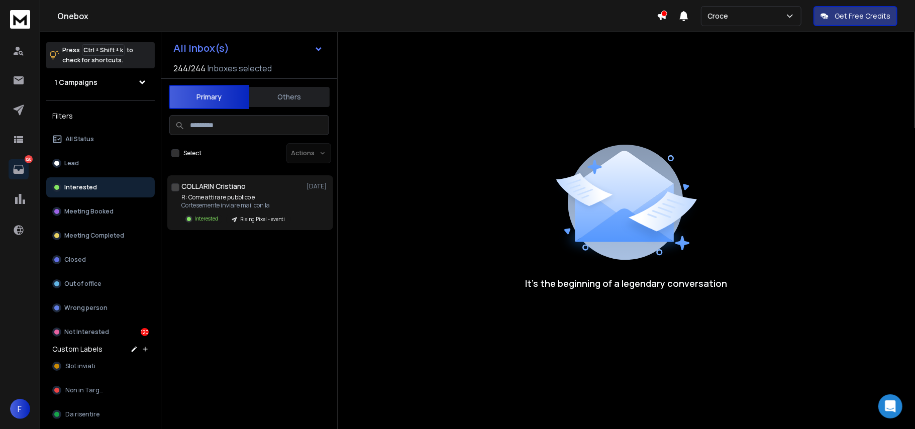
click at [253, 204] on p "Cortesemente inviare mail con la" at bounding box center [235, 205] width 109 height 8
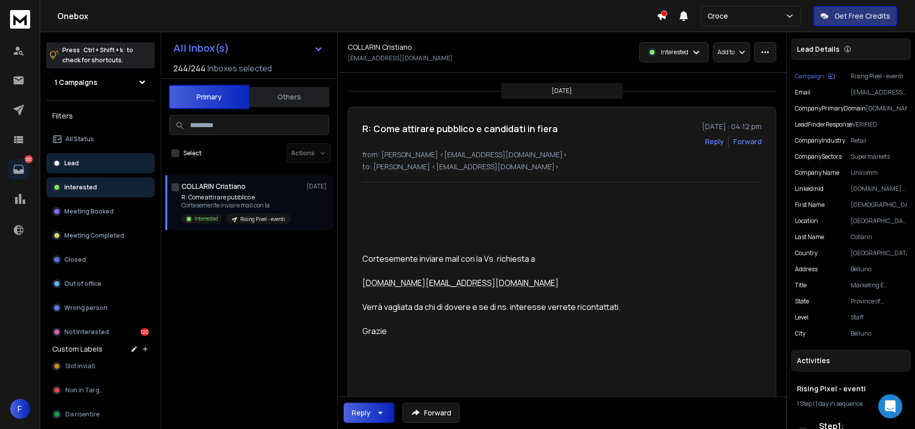
click at [112, 160] on button "Lead" at bounding box center [100, 163] width 108 height 20
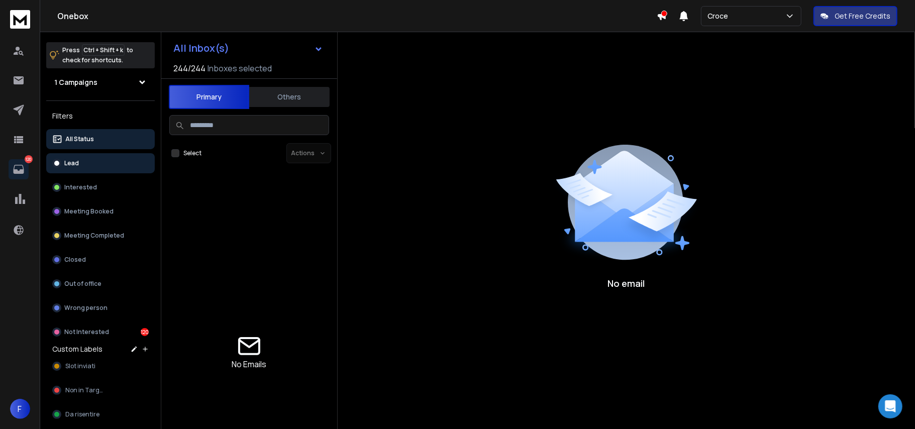
click at [107, 136] on button "All Status" at bounding box center [100, 139] width 108 height 20
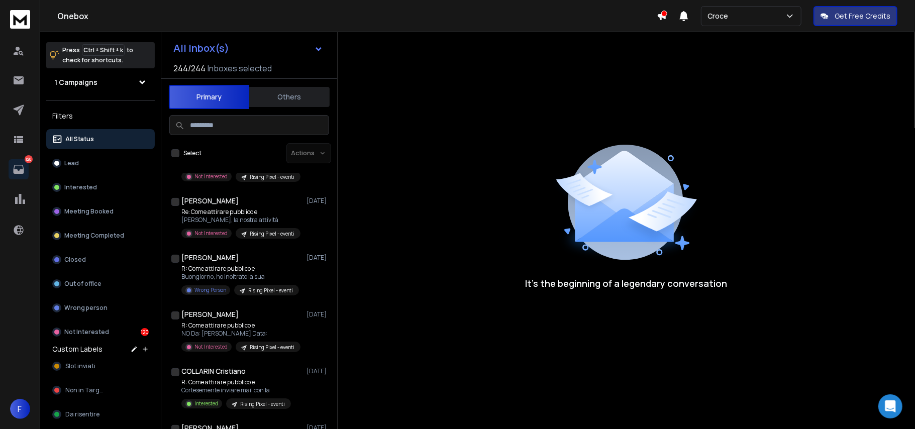
scroll to position [111, 0]
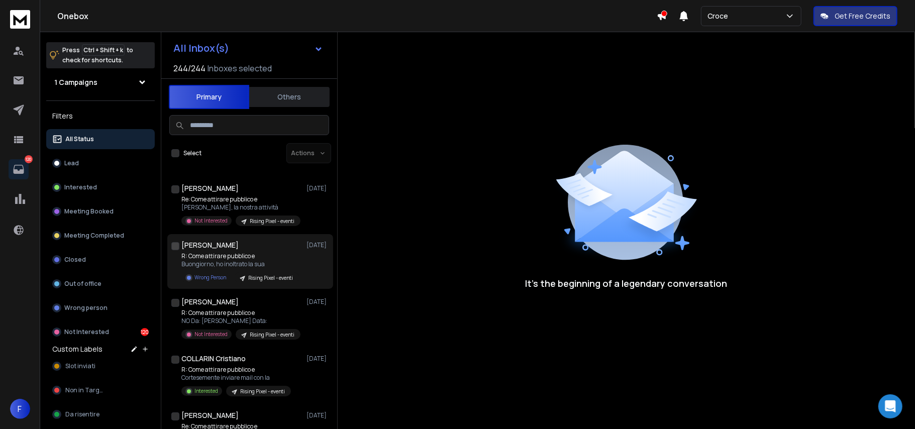
click at [299, 272] on div "Wrong Person Rising Pixel - eventi" at bounding box center [240, 277] width 118 height 11
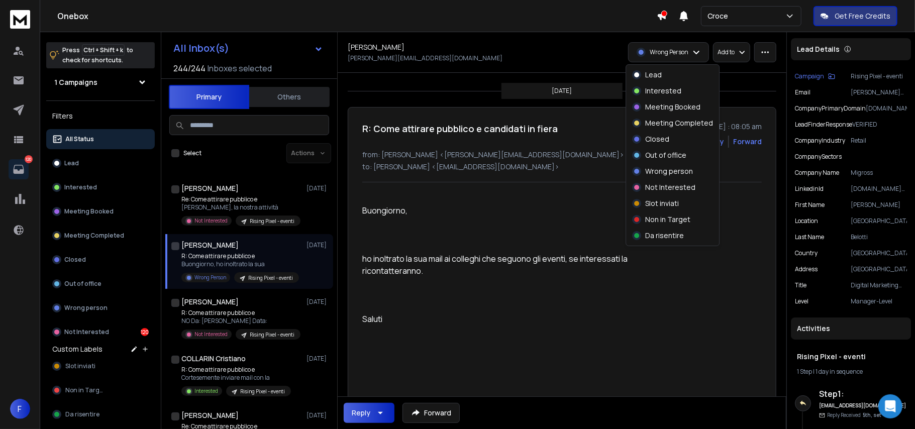
click at [659, 50] on p "Wrong Person" at bounding box center [668, 52] width 39 height 8
click at [667, 90] on p "Interested" at bounding box center [663, 91] width 36 height 10
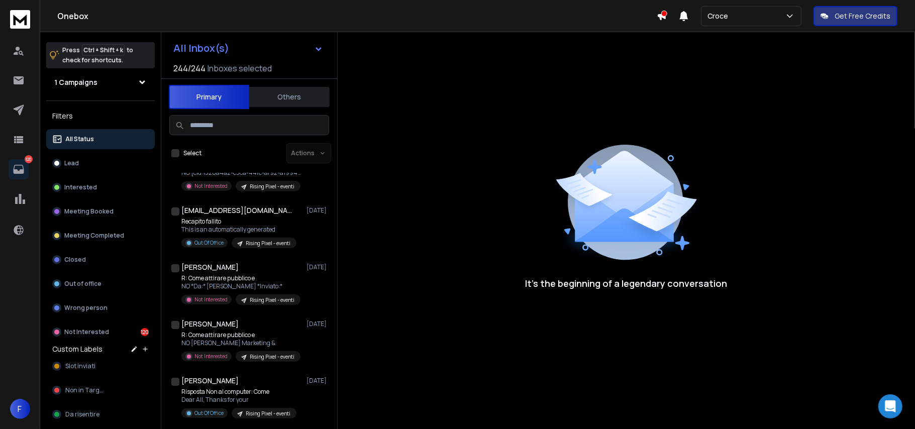
scroll to position [430, 0]
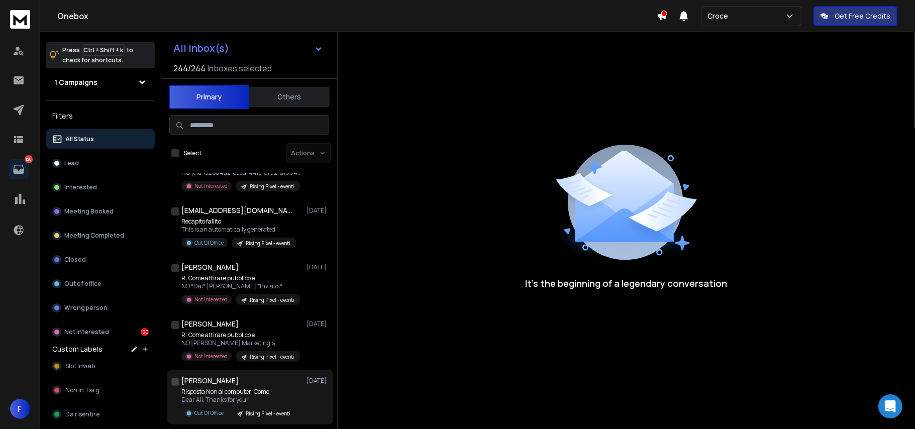
click at [300, 400] on div "Risposta Non al computer: Come Dear All, Thanks for your Out Of Office Rising P…" at bounding box center [255, 403] width 148 height 31
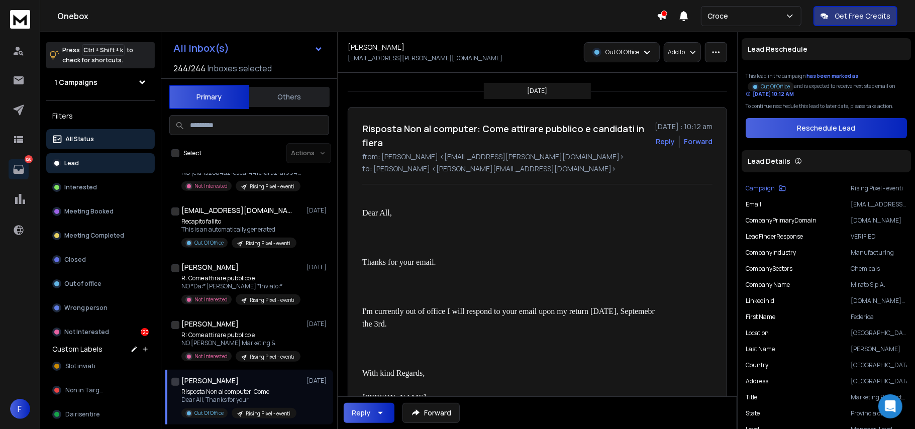
click at [107, 169] on button "Lead" at bounding box center [100, 163] width 108 height 20
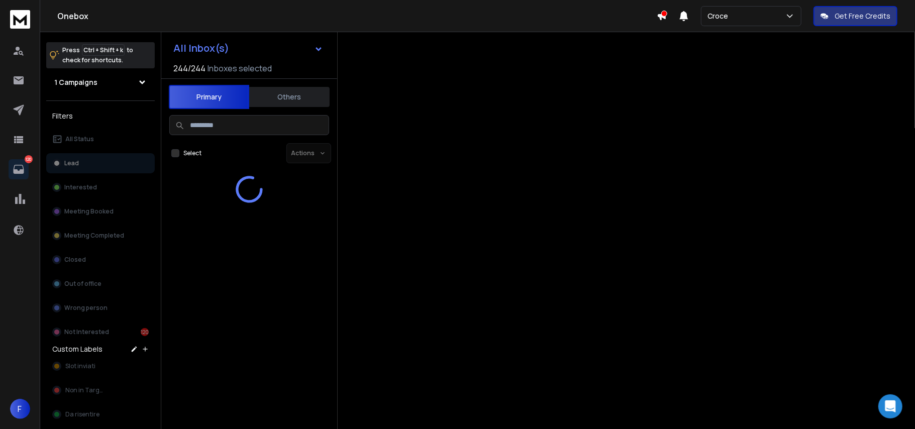
scroll to position [0, 0]
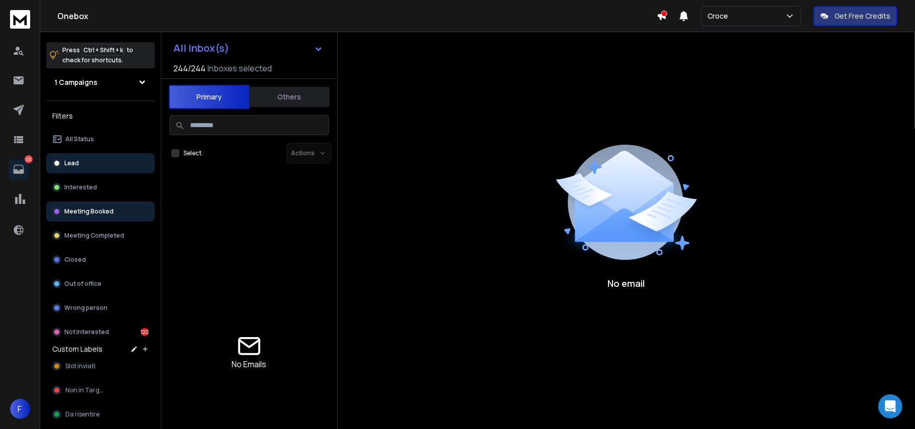
click at [111, 213] on button "Meeting Booked" at bounding box center [100, 211] width 108 height 20
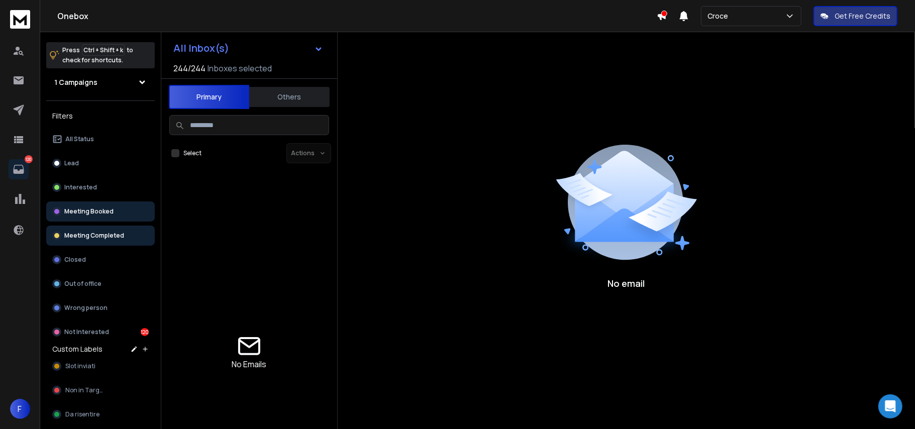
click at [106, 244] on button "Meeting Completed" at bounding box center [100, 235] width 108 height 20
click at [88, 360] on button "Slot inviati" at bounding box center [100, 366] width 108 height 20
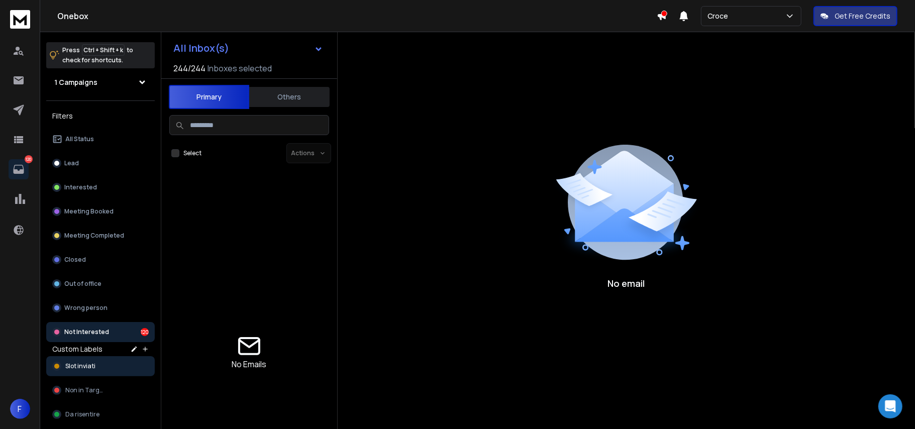
click at [93, 334] on p "Not Interested" at bounding box center [86, 332] width 45 height 8
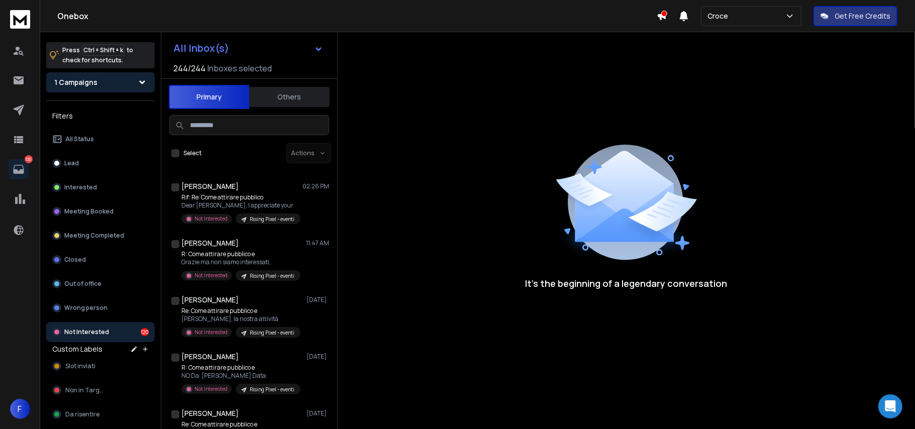
click at [107, 88] on button "1 Campaigns" at bounding box center [100, 82] width 108 height 20
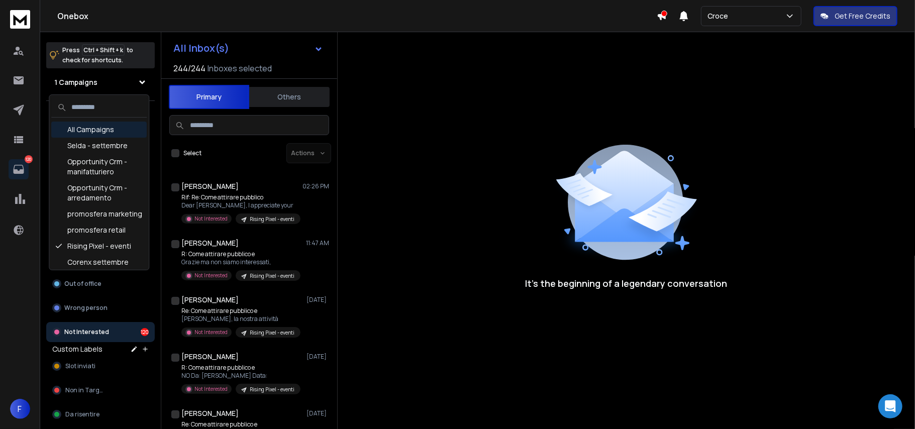
click at [102, 129] on div "All Campaigns" at bounding box center [98, 130] width 95 height 16
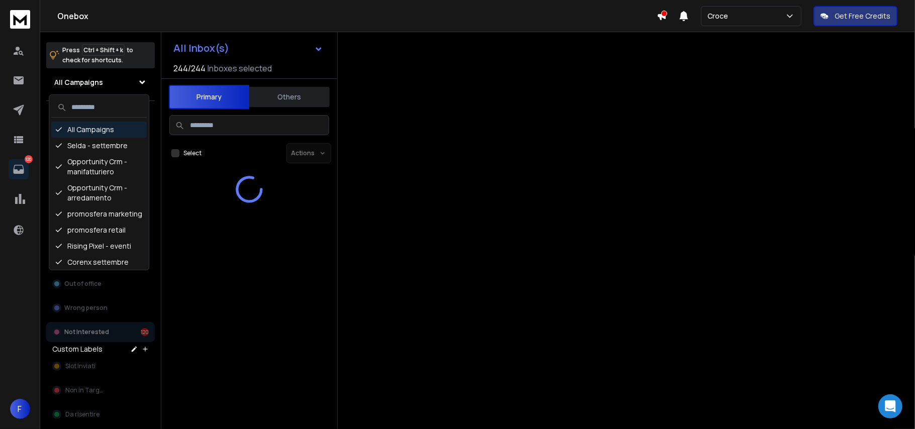
click at [102, 129] on div "All Campaigns" at bounding box center [98, 130] width 95 height 16
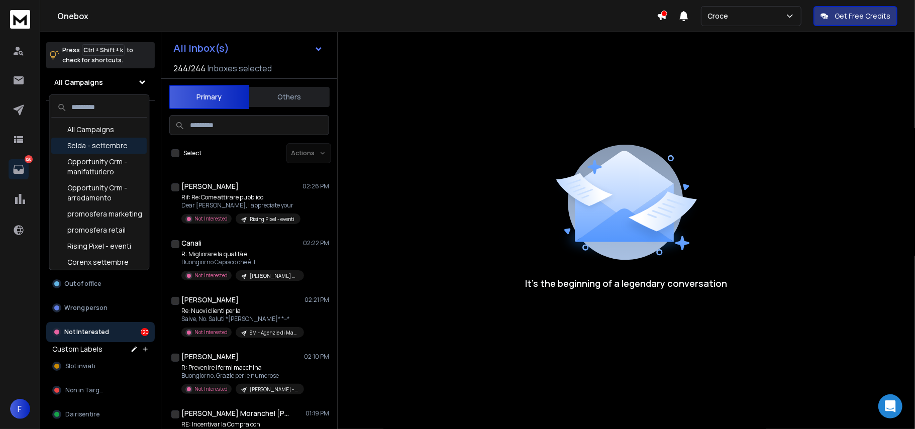
click at [107, 149] on div "Selda - settembre" at bounding box center [98, 146] width 95 height 16
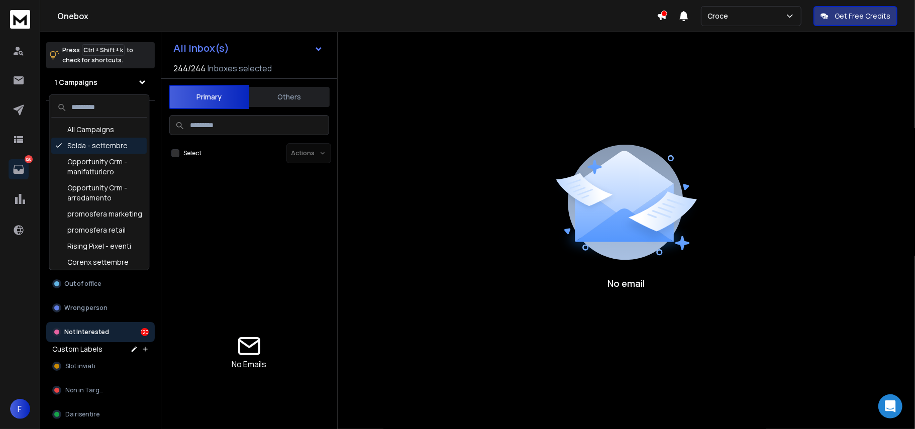
click at [109, 151] on div "Selda - settembre" at bounding box center [98, 146] width 95 height 16
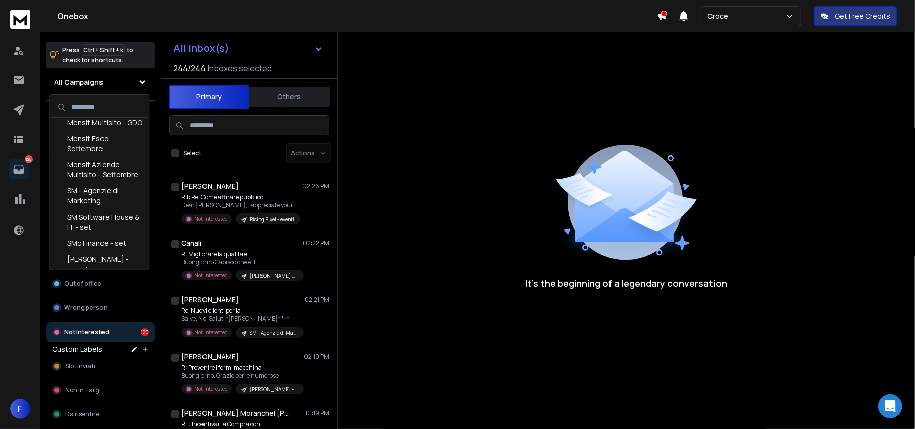
scroll to position [161, 0]
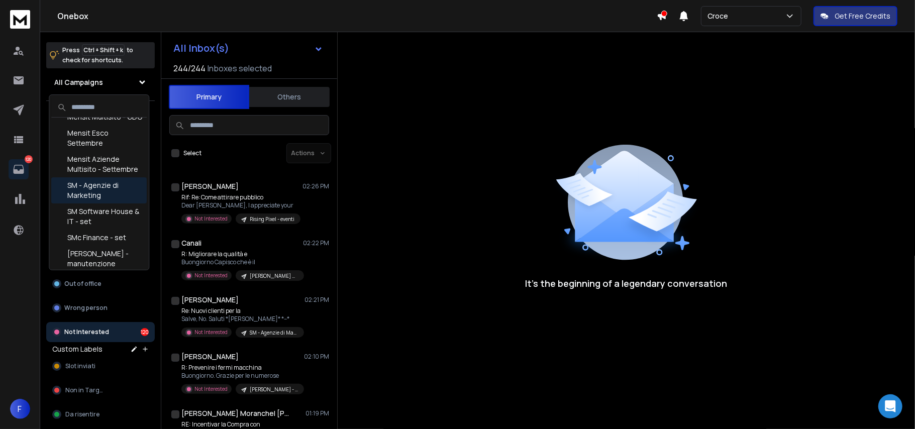
click at [112, 203] on div "SM - Agenzie di Marketing" at bounding box center [98, 190] width 95 height 26
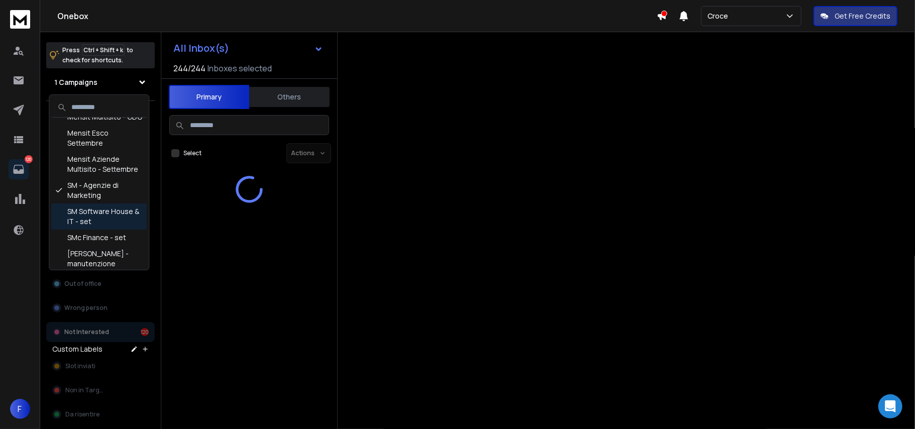
click at [108, 221] on div "SM Software House & IT - set" at bounding box center [98, 216] width 95 height 26
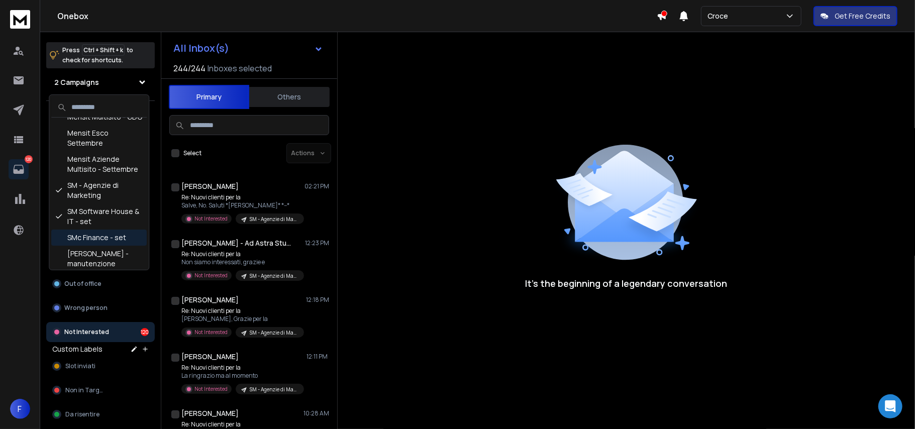
click at [102, 240] on div "SMc Finance - set" at bounding box center [98, 238] width 95 height 16
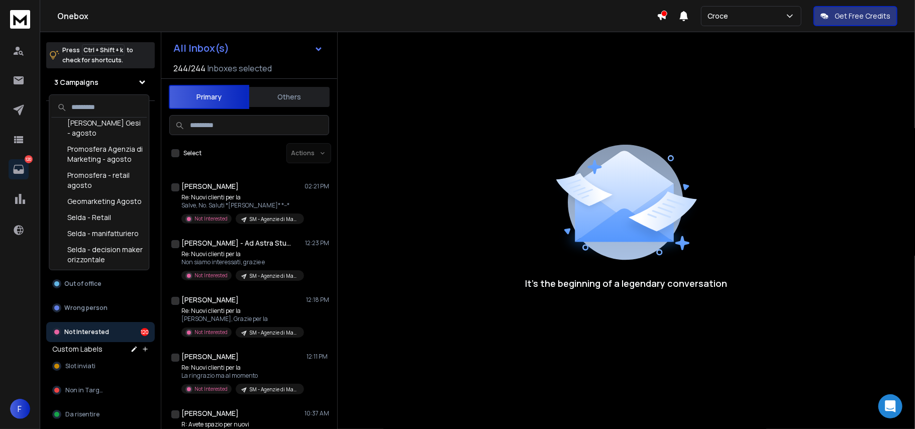
click at [517, 269] on div "It’s the beginning of a legendary conversation" at bounding box center [625, 214] width 577 height 365
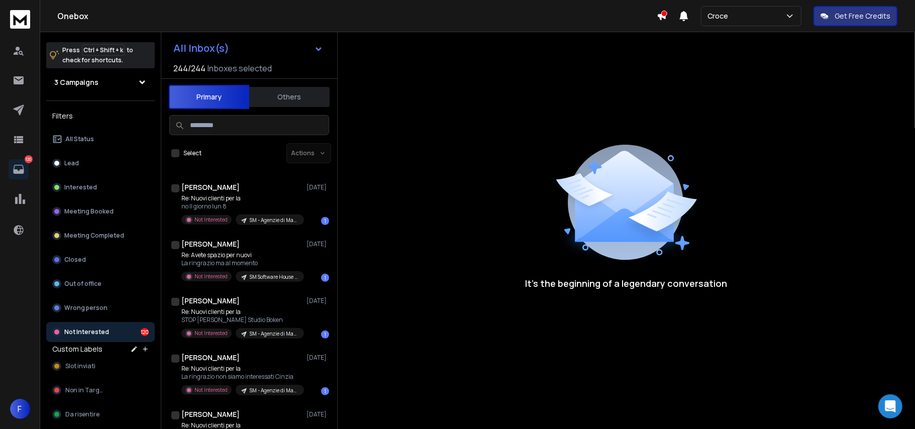
scroll to position [0, 0]
click at [461, 205] on div "It’s the beginning of a legendary conversation" at bounding box center [625, 214] width 577 height 365
click at [65, 364] on span "Slot inviati" at bounding box center [80, 366] width 30 height 8
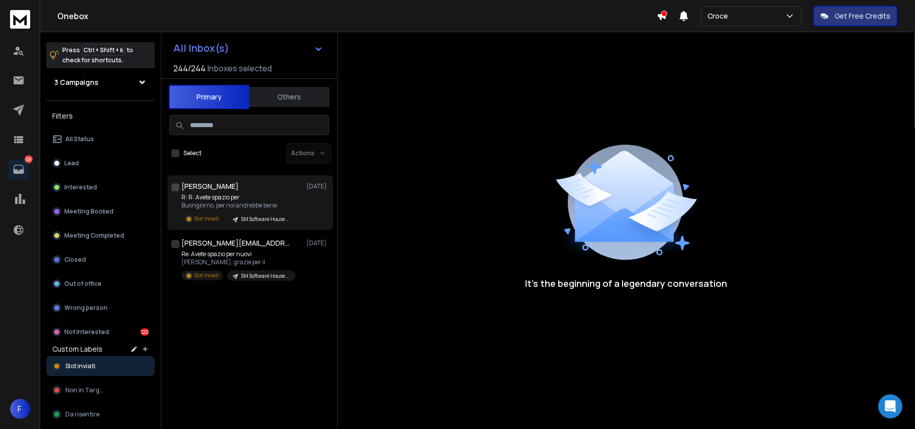
click at [302, 204] on div "R: R: Avete spazio per Buongiorno, per noi andrebbe bene Slot Inviati SM Softwa…" at bounding box center [255, 208] width 148 height 31
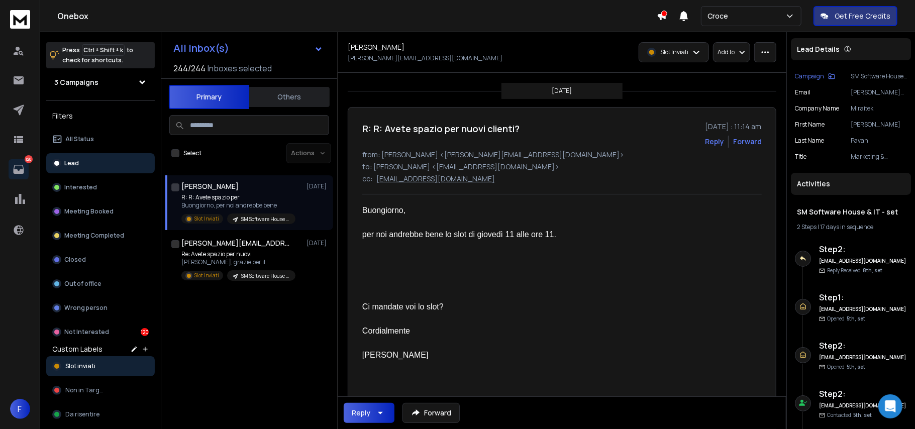
click at [127, 159] on button "Lead" at bounding box center [100, 163] width 108 height 20
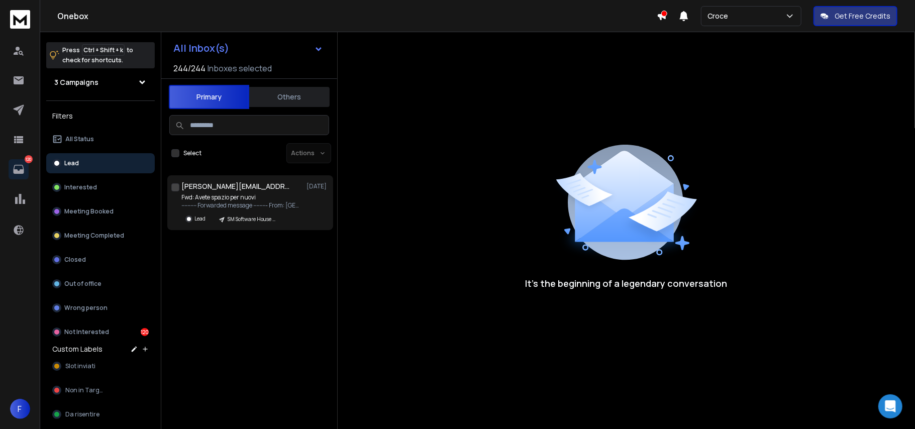
click at [296, 218] on div "Lead SM Software House & IT - agosto" at bounding box center [241, 218] width 121 height 11
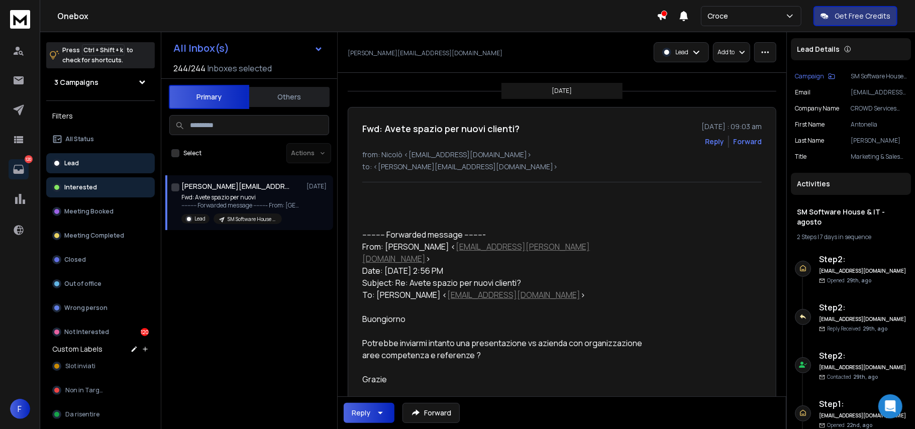
click at [130, 184] on button "Interested" at bounding box center [100, 187] width 108 height 20
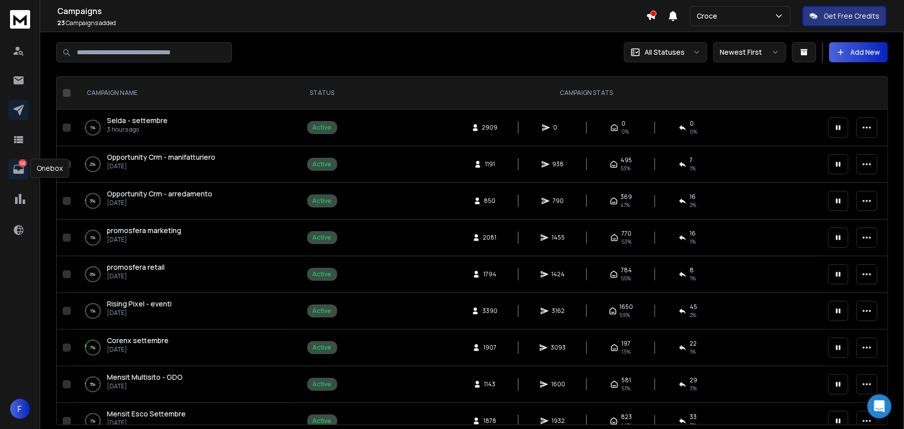
click at [20, 169] on icon at bounding box center [18, 169] width 11 height 9
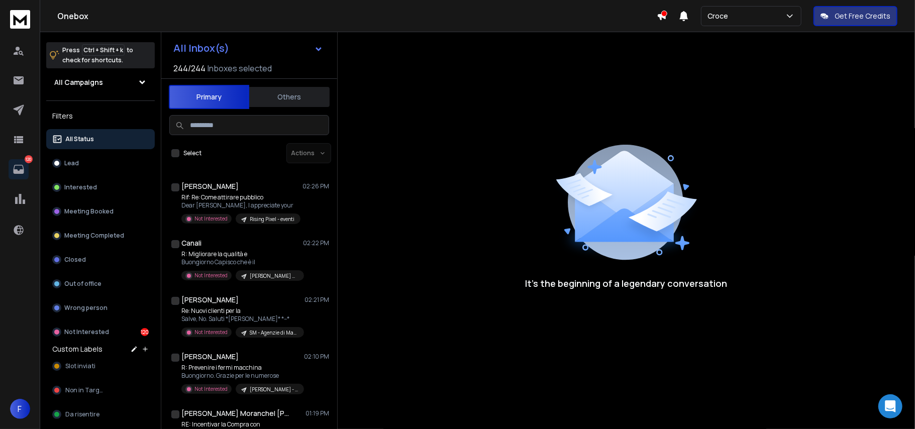
click at [124, 222] on div "All Status Lead Interested Meeting Booked Meeting Completed Closed Out of offic…" at bounding box center [100, 235] width 108 height 213
click at [121, 215] on button "Meeting Booked" at bounding box center [100, 211] width 108 height 20
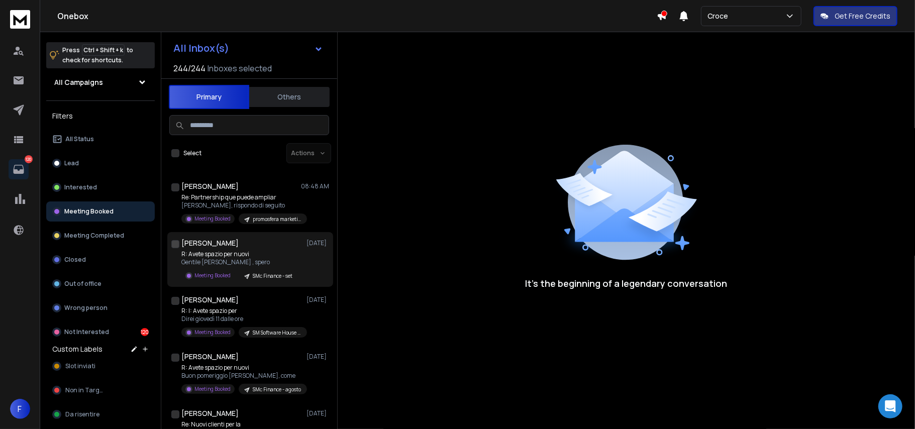
click at [297, 268] on div "R: Avete spazio per nuovi Gentile [PERSON_NAME] , spero Meeting Booked SMc Fina…" at bounding box center [239, 265] width 117 height 31
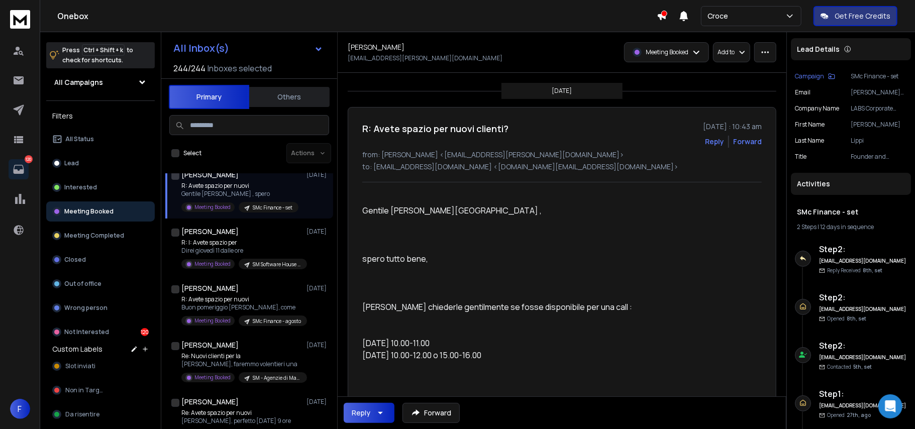
scroll to position [64, 0]
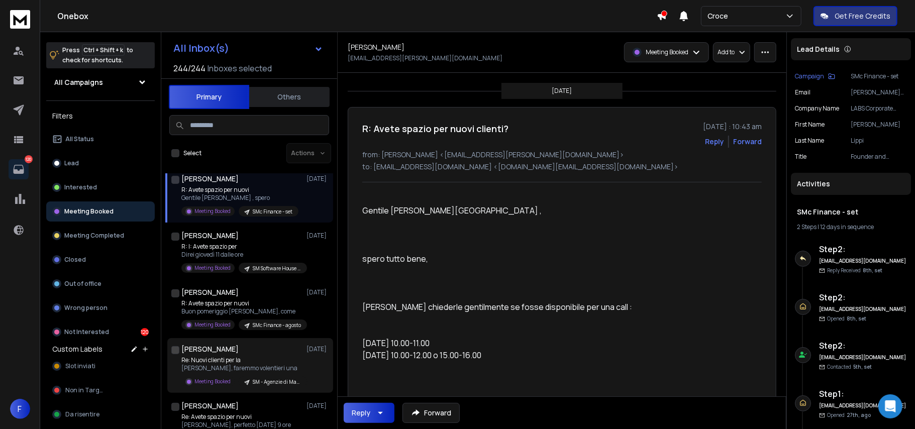
click at [258, 365] on p "[PERSON_NAME], faremmo volentieri una" at bounding box center [241, 368] width 121 height 8
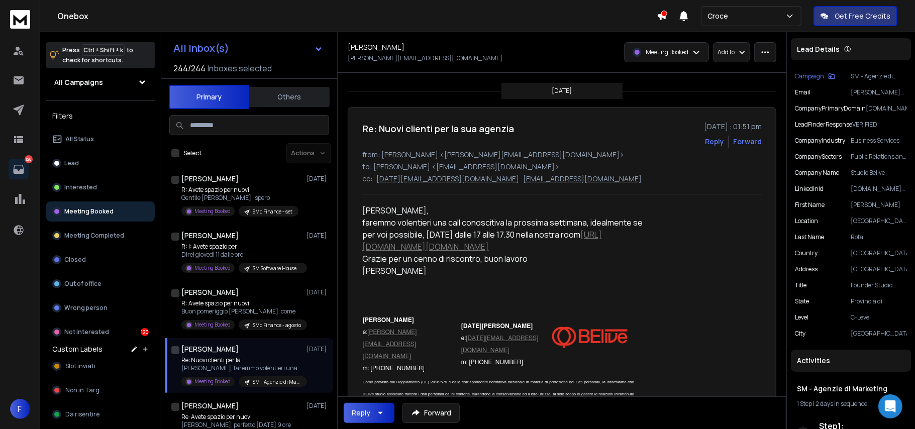
drag, startPoint x: 426, startPoint y: 345, endPoint x: 381, endPoint y: 347, distance: 45.2
click at [381, 347] on p "[PERSON_NAME] e: [PERSON_NAME][EMAIL_ADDRESS][DOMAIN_NAME] m: [PHONE_NUMBER]" at bounding box center [407, 343] width 89 height 60
copy span "[PHONE_NUMBER]"
drag, startPoint x: 511, startPoint y: 157, endPoint x: 478, endPoint y: 155, distance: 33.2
click at [458, 158] on p "from: [PERSON_NAME] <[PERSON_NAME][EMAIL_ADDRESS][DOMAIN_NAME]>" at bounding box center [561, 155] width 399 height 10
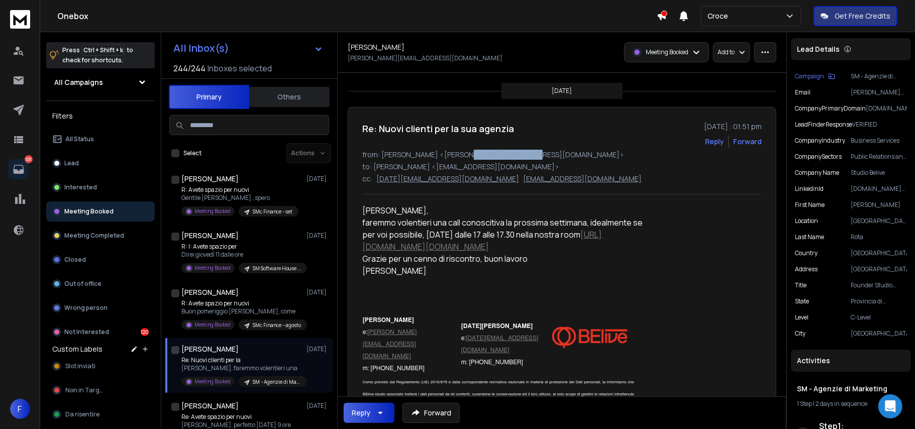
copy p "[DOMAIN_NAME]"
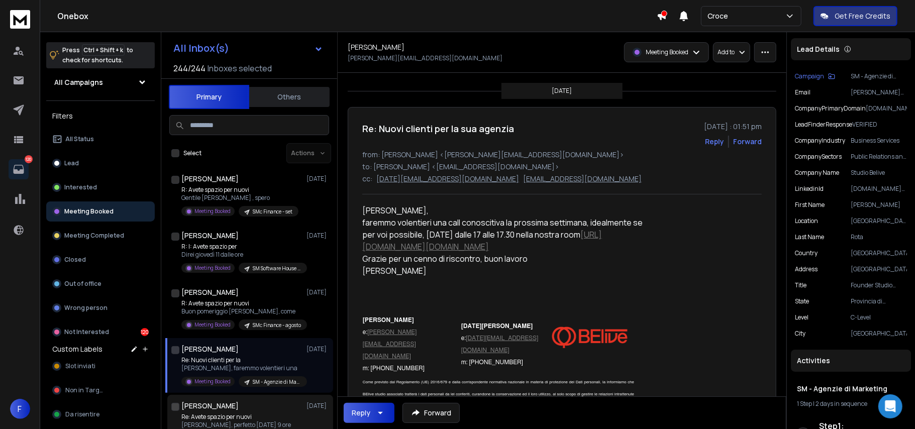
click at [247, 413] on p "Re: Avete spazio per nuovi" at bounding box center [241, 417] width 121 height 8
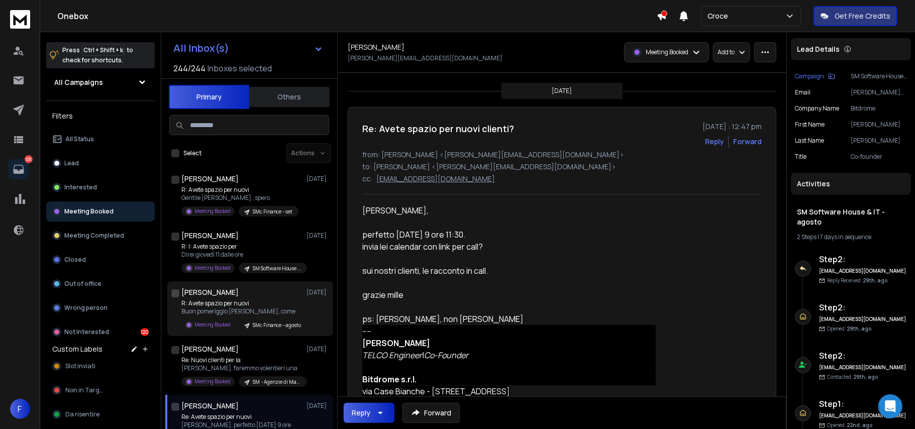
click at [273, 317] on div "R: Avete spazio per nuovi Buon pomeriggio [PERSON_NAME], come Meeting Booked SM…" at bounding box center [244, 314] width 126 height 31
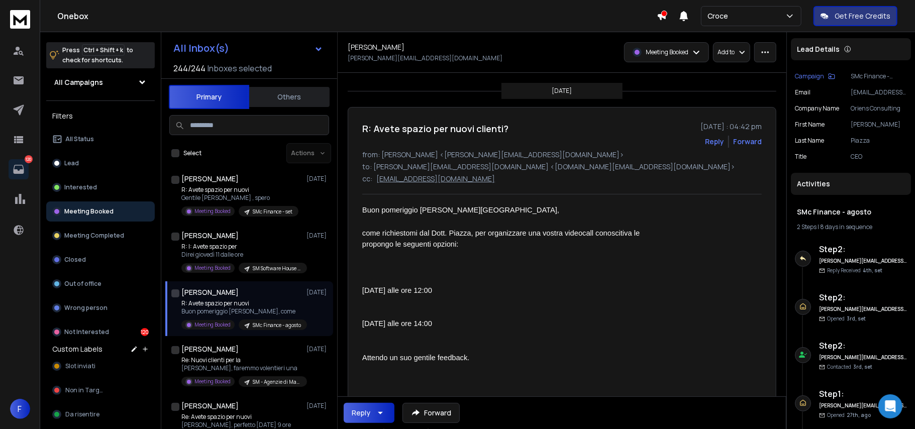
click at [508, 250] on div "come richiestomi dal Dott. Piazza, per organizzare una vostra videocall conosci…" at bounding box center [508, 238] width 293 height 22
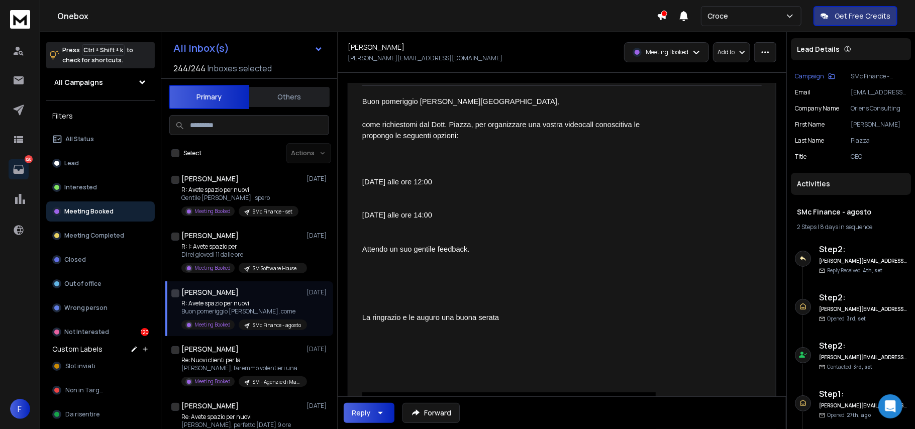
scroll to position [113, 0]
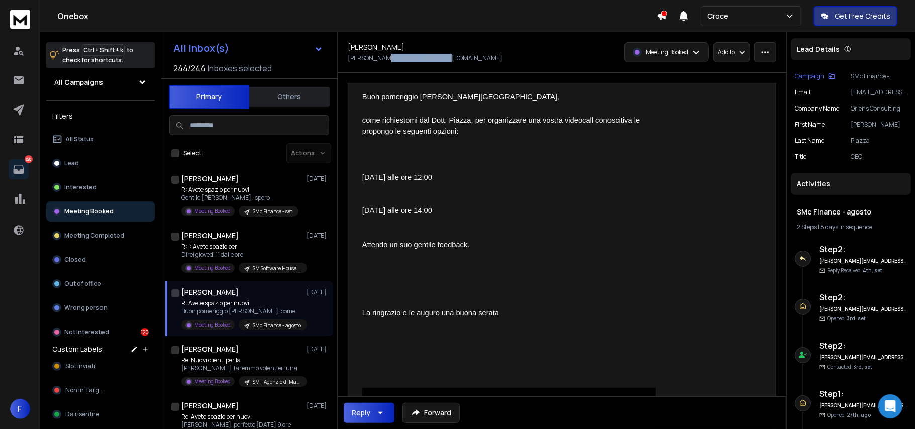
drag, startPoint x: 443, startPoint y: 58, endPoint x: 381, endPoint y: 63, distance: 62.5
click at [381, 63] on div "[PERSON_NAME] [PERSON_NAME] [PERSON_NAME][EMAIL_ADDRESS][DOMAIN_NAME] Meeting B…" at bounding box center [561, 52] width 448 height 41
copy p "[DOMAIN_NAME]"
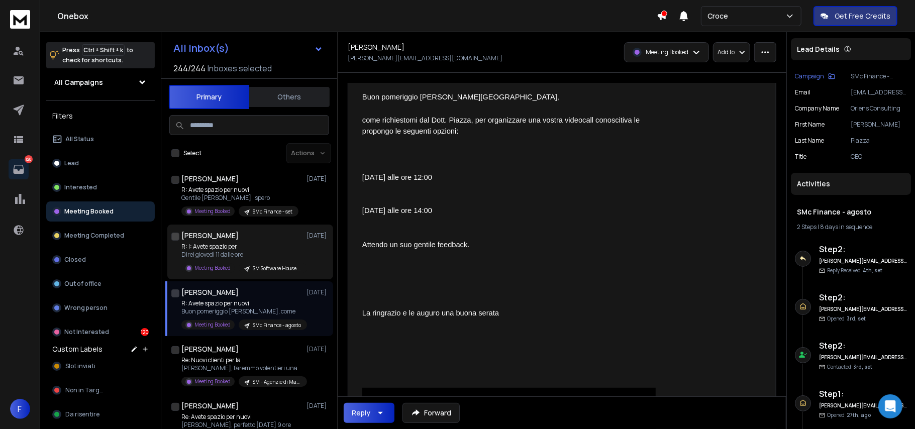
click at [268, 258] on p "Direi giovedì 11 dalle ore" at bounding box center [241, 255] width 121 height 8
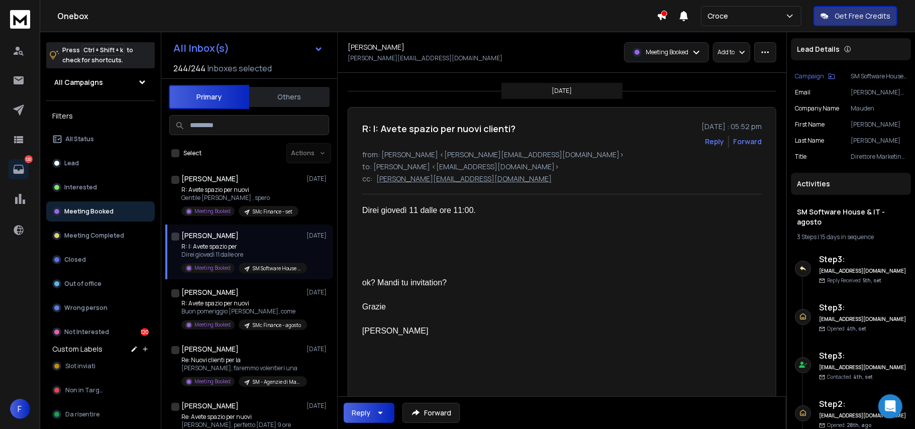
click at [101, 137] on button "All Status" at bounding box center [100, 139] width 108 height 20
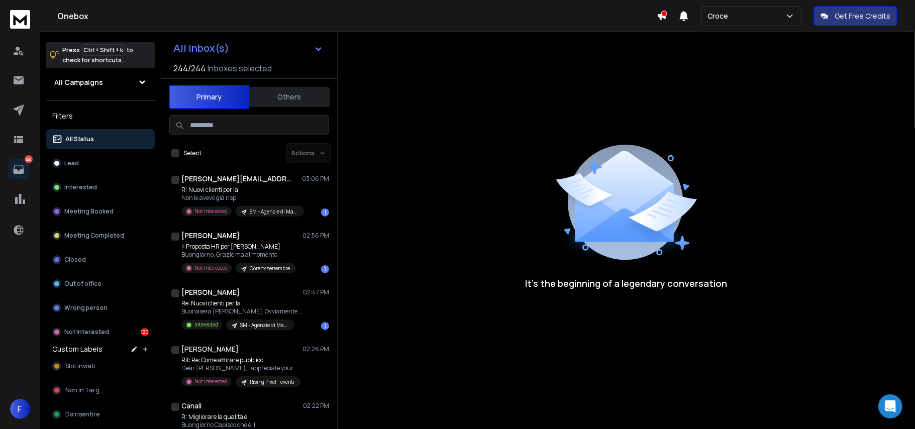
scroll to position [0, 0]
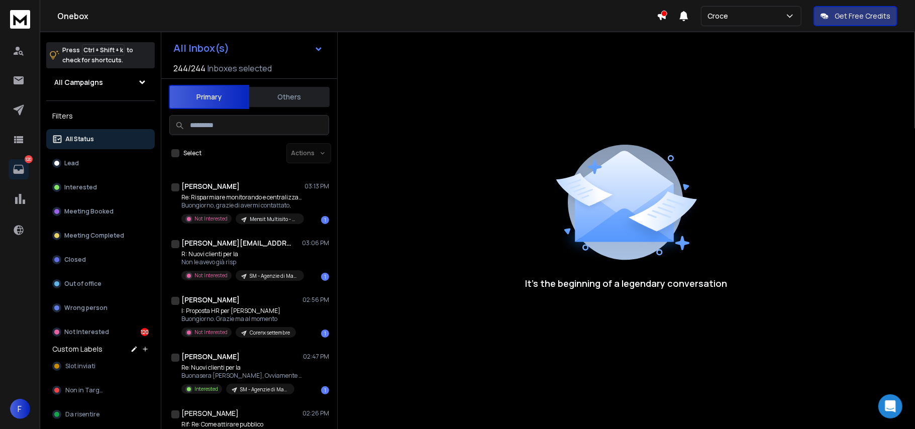
click at [254, 125] on input at bounding box center [249, 125] width 160 height 20
paste input "**********"
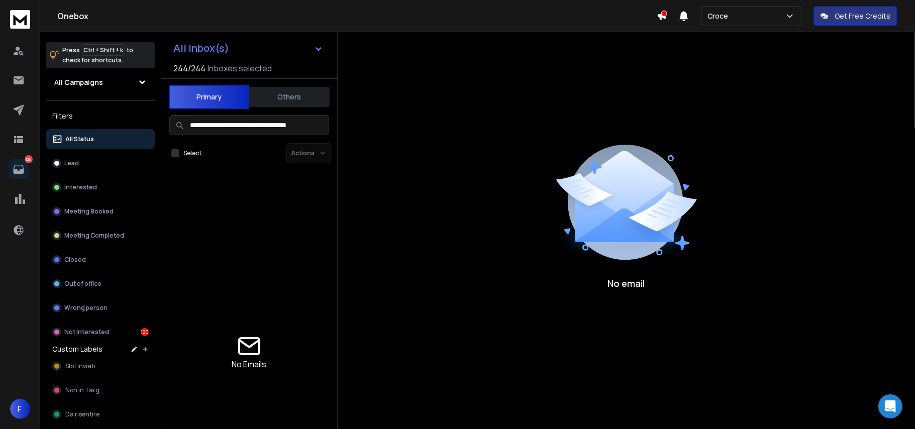
click at [84, 199] on div "All Status Lead Interested Meeting Booked Meeting Completed Closed Out of offic…" at bounding box center [100, 235] width 108 height 213
click at [87, 195] on button "Interested" at bounding box center [100, 187] width 108 height 20
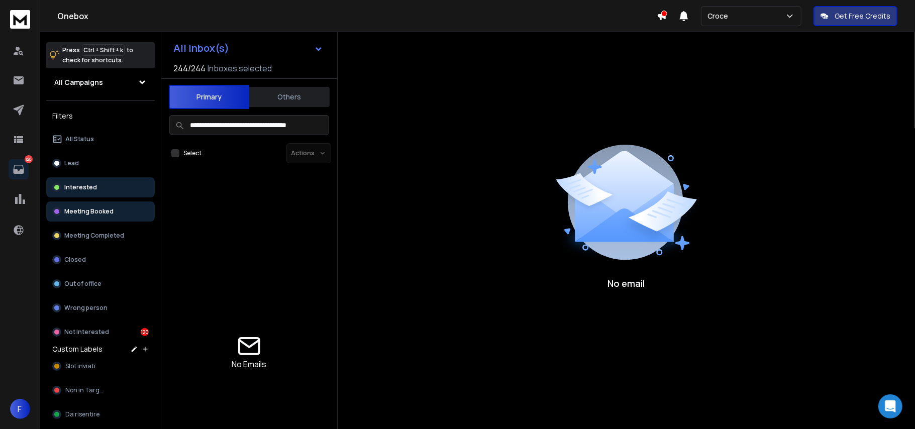
click at [87, 212] on p "Meeting Booked" at bounding box center [88, 211] width 49 height 8
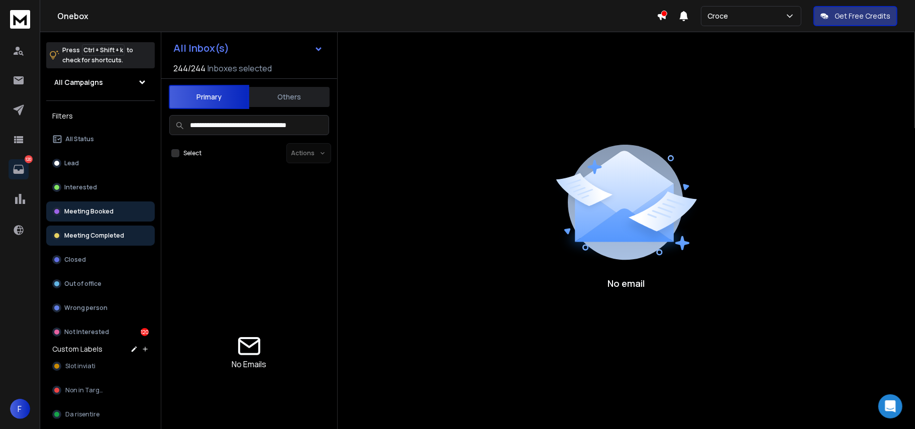
click at [88, 230] on button "Meeting Completed" at bounding box center [100, 235] width 108 height 20
click at [97, 211] on p "Meeting Booked" at bounding box center [88, 211] width 49 height 8
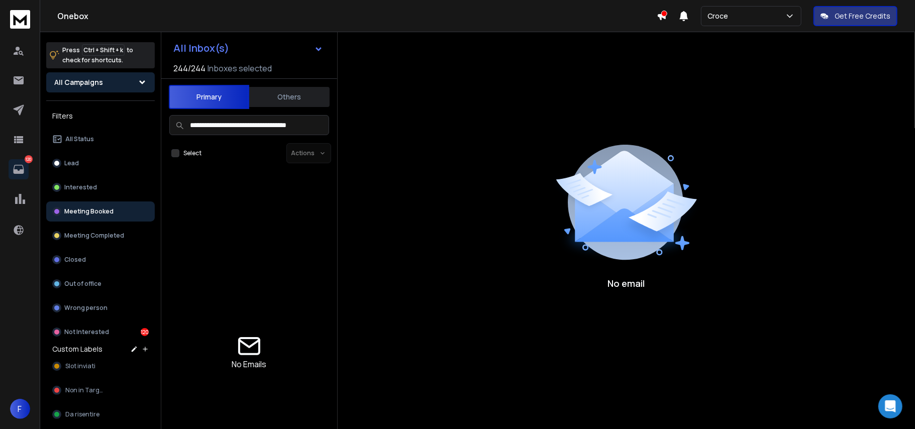
click at [123, 80] on button "All Campaigns" at bounding box center [100, 82] width 108 height 20
drag, startPoint x: 323, startPoint y: 127, endPoint x: 149, endPoint y: 123, distance: 174.8
click at [149, 123] on div "**********" at bounding box center [477, 246] width 874 height 429
click at [251, 127] on input "**********" at bounding box center [249, 125] width 160 height 20
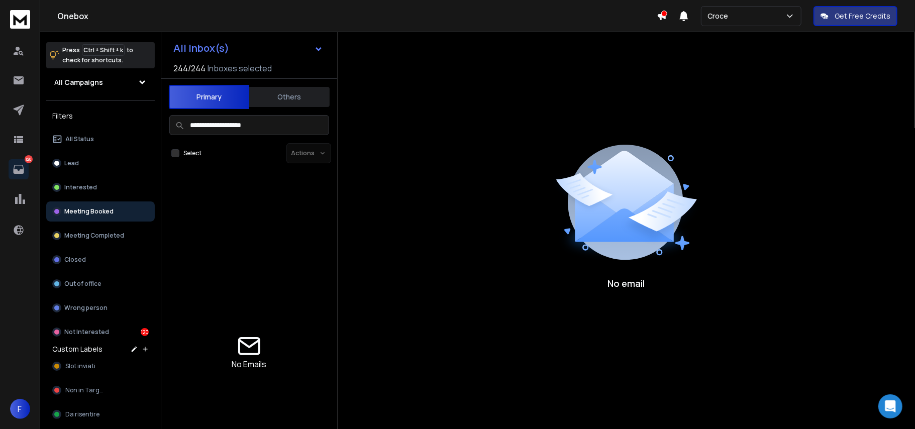
click at [251, 127] on input "**********" at bounding box center [249, 125] width 160 height 20
type input "**********"
click at [79, 137] on p "All Status" at bounding box center [79, 139] width 29 height 8
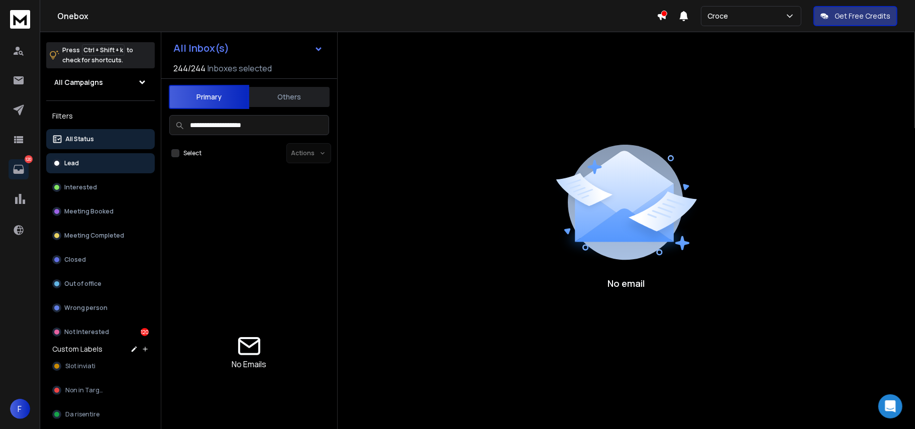
click at [83, 169] on button "Lead" at bounding box center [100, 163] width 108 height 20
click at [77, 362] on span "Slot inviati" at bounding box center [80, 366] width 30 height 8
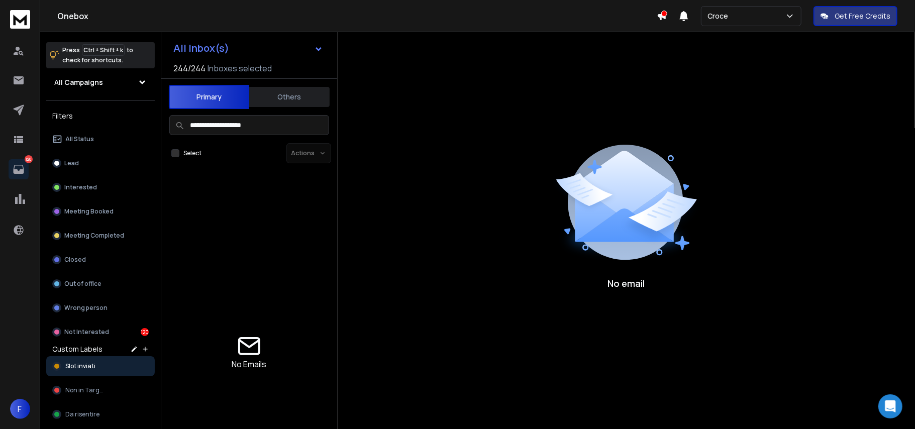
click at [76, 384] on button "Non in Target" at bounding box center [100, 390] width 108 height 20
click at [75, 413] on span "Da risentire" at bounding box center [82, 414] width 34 height 8
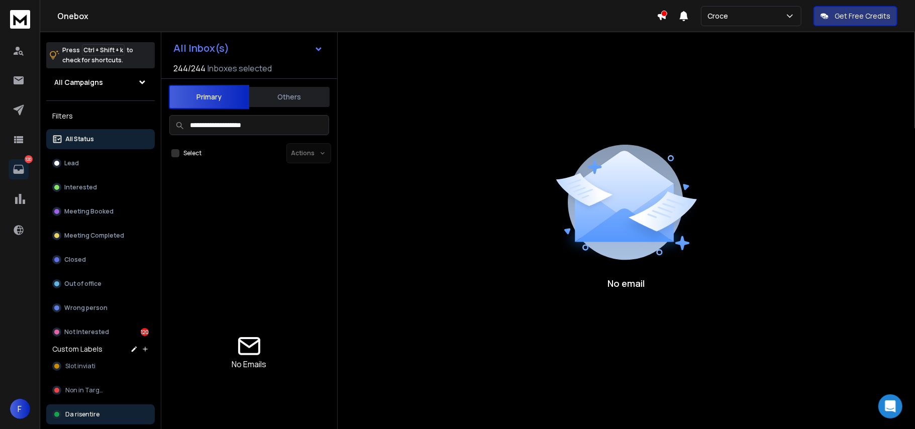
click at [117, 130] on button "All Status" at bounding box center [100, 139] width 108 height 20
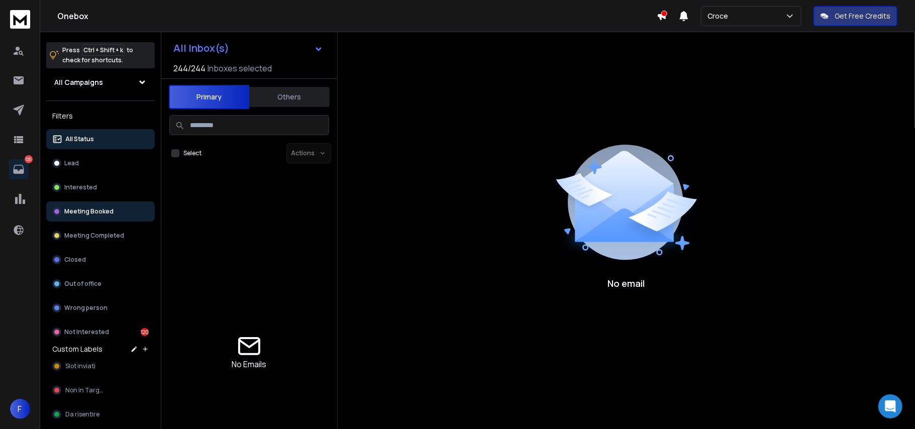
click at [90, 208] on p "Meeting Booked" at bounding box center [88, 211] width 49 height 8
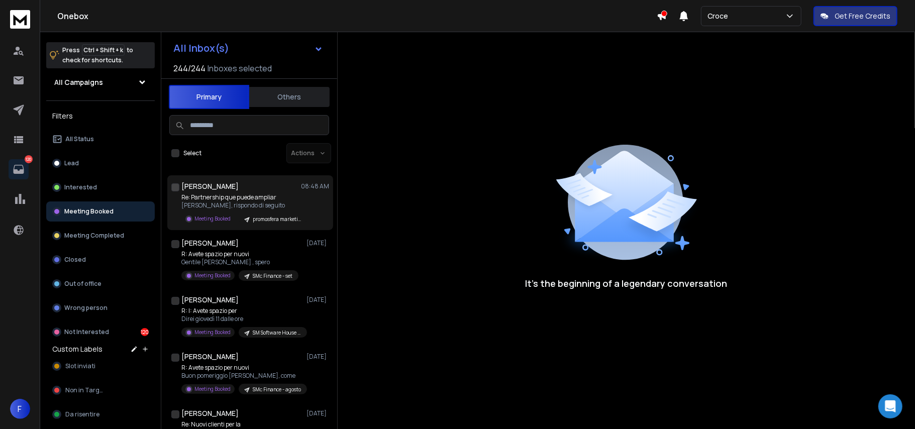
click at [316, 214] on div "Re: Partnership que puede ampliar [PERSON_NAME], rispondo di seguito Meeting Bo…" at bounding box center [255, 208] width 148 height 31
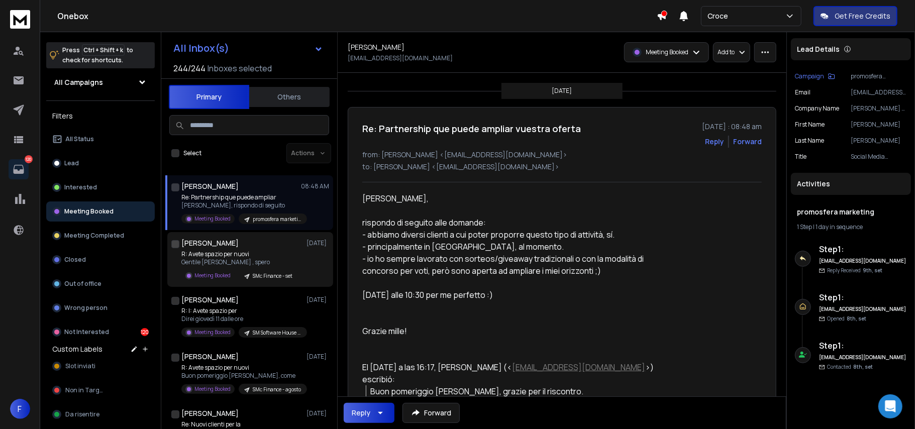
click at [292, 264] on p "Gentile [PERSON_NAME] , spero" at bounding box center [239, 262] width 117 height 8
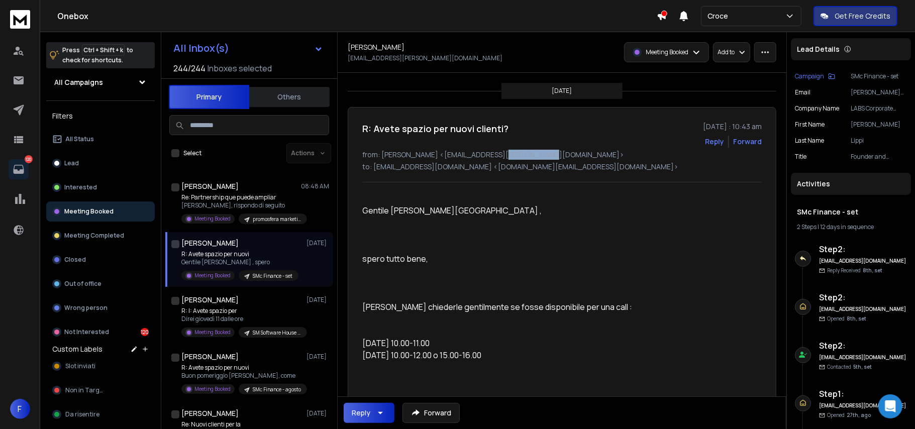
drag, startPoint x: 533, startPoint y: 153, endPoint x: 497, endPoint y: 155, distance: 36.2
click at [497, 155] on p "from: [PERSON_NAME] <[EMAIL_ADDRESS][PERSON_NAME][DOMAIN_NAME]>" at bounding box center [561, 155] width 399 height 10
copy p "[DOMAIN_NAME]"
